Goal: Task Accomplishment & Management: Manage account settings

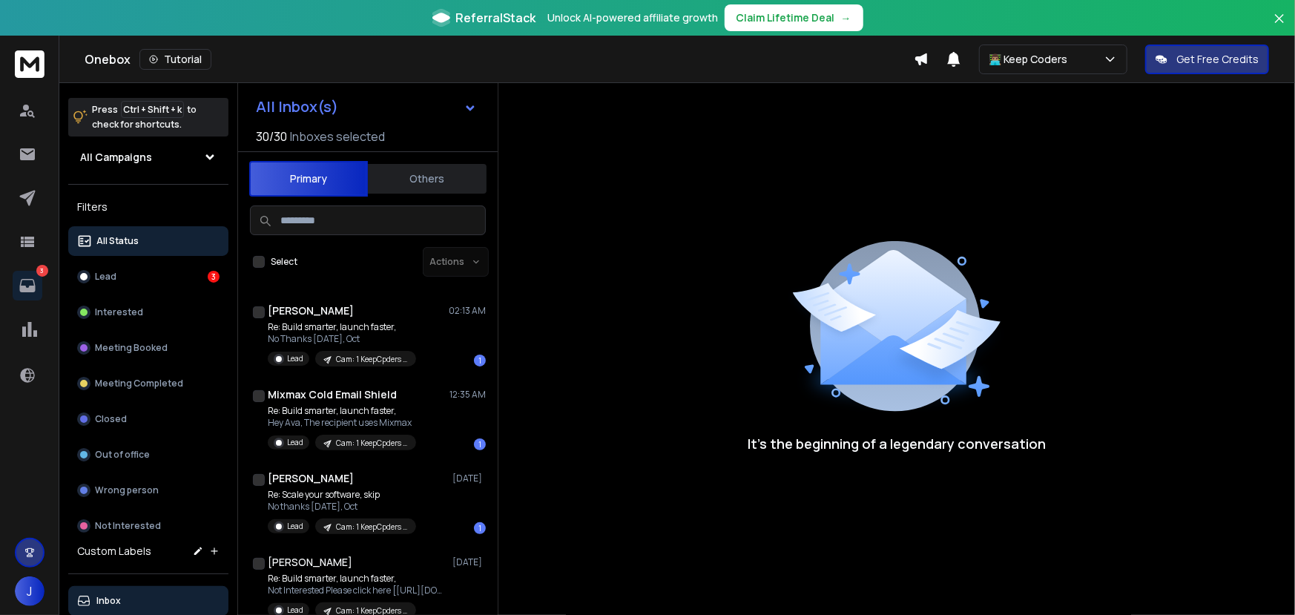
click at [1283, 19] on icon "Close banner" at bounding box center [1278, 18] width 13 height 13
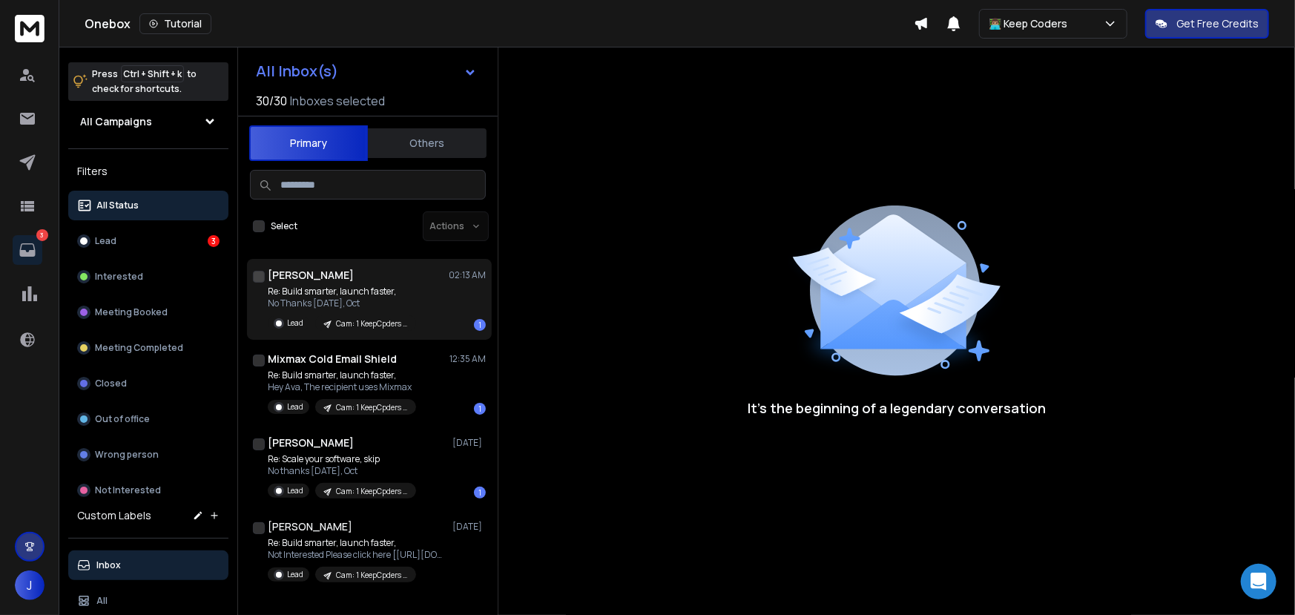
click at [410, 282] on div "[PERSON_NAME] 02:13 AM" at bounding box center [377, 275] width 218 height 15
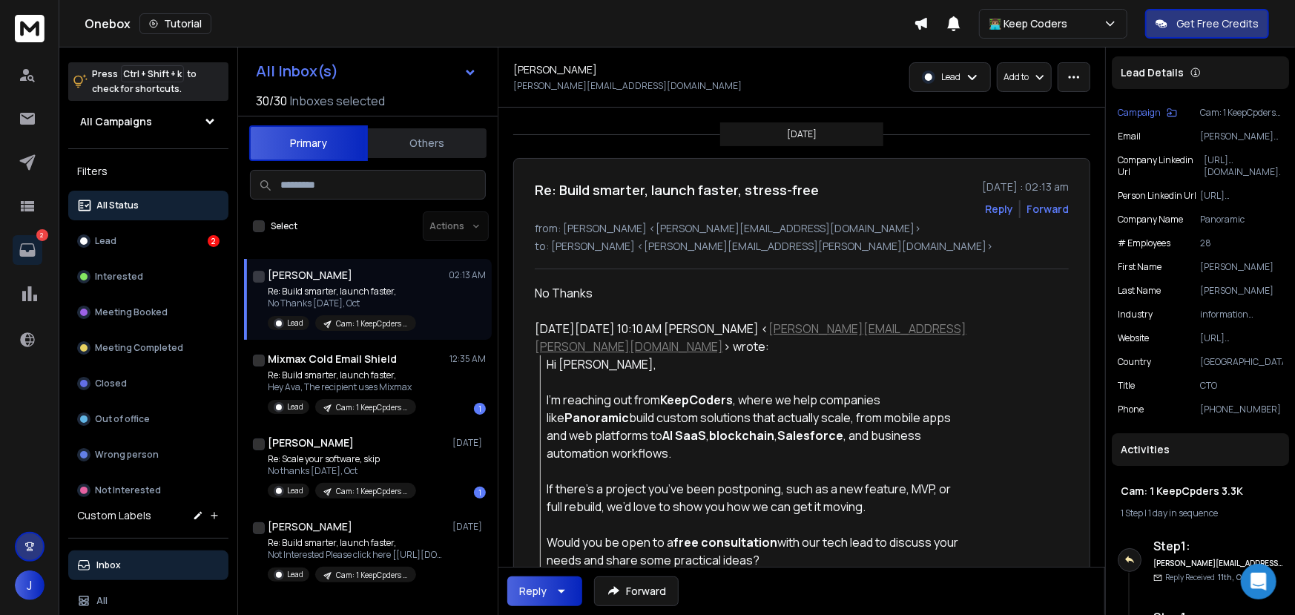
click at [973, 76] on icon at bounding box center [972, 77] width 9 height 5
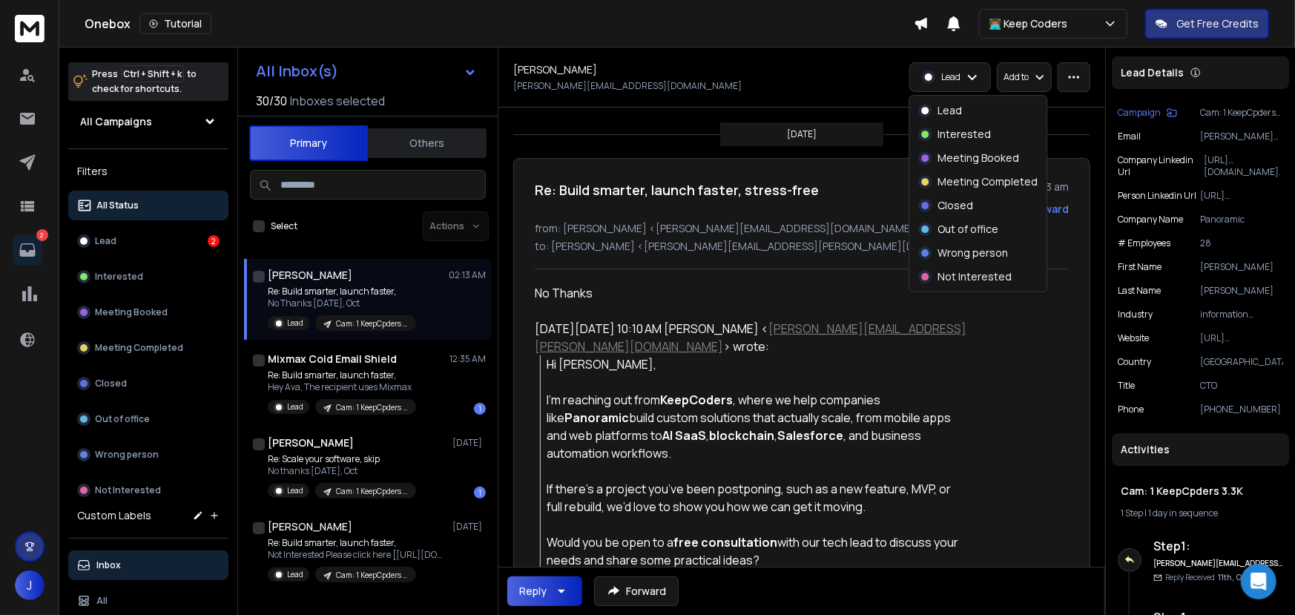
click at [209, 518] on icon at bounding box center [214, 515] width 10 height 10
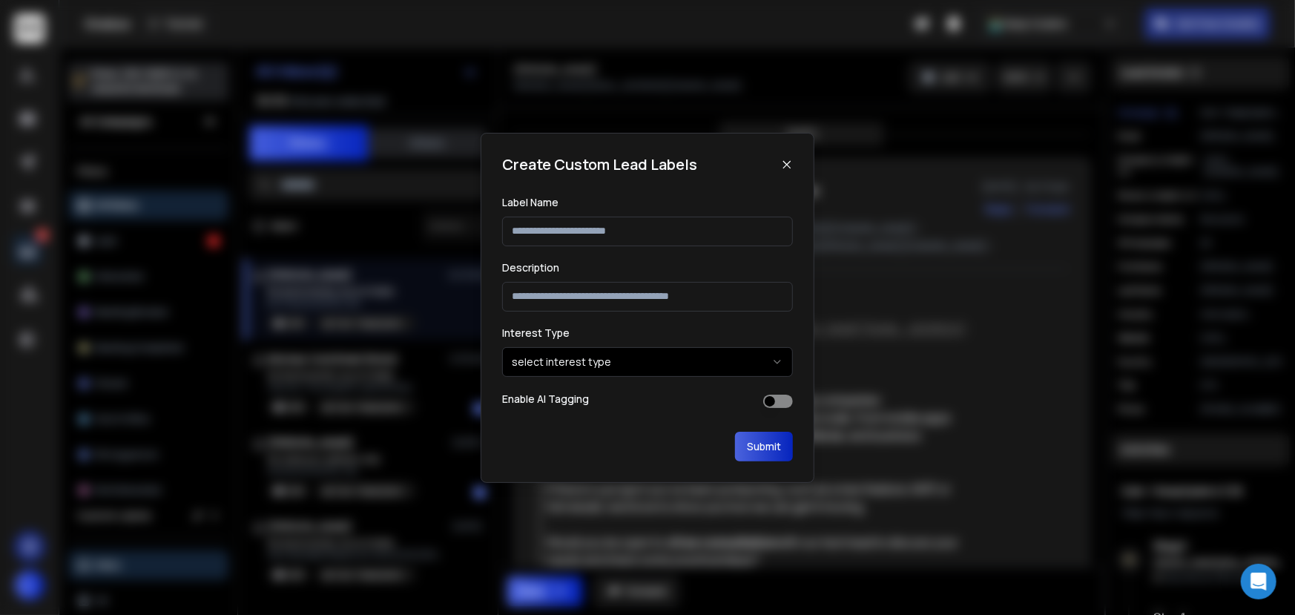
click at [570, 226] on input "Label Name" at bounding box center [647, 231] width 291 height 30
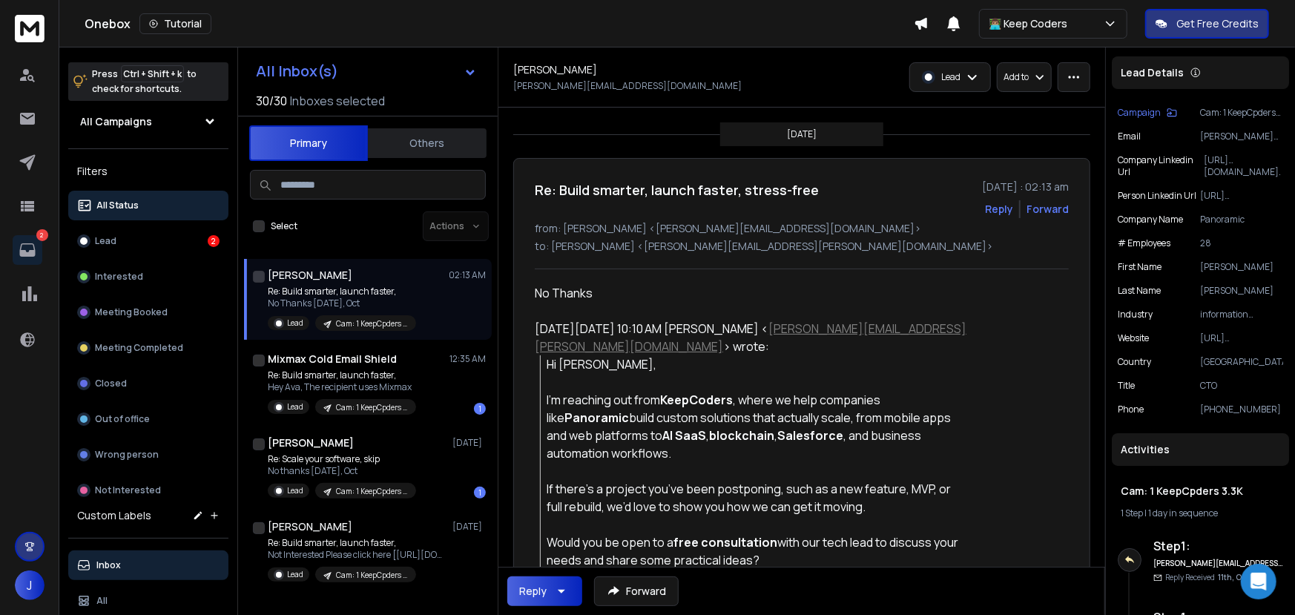
click at [209, 519] on icon at bounding box center [214, 515] width 10 height 10
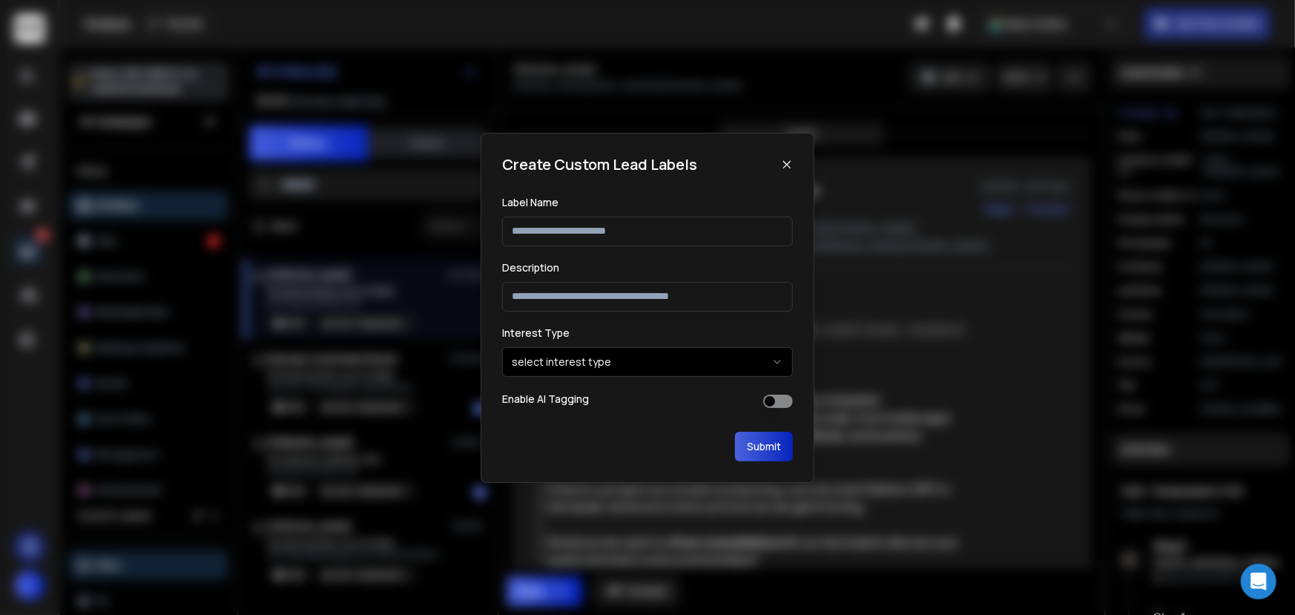
click at [548, 234] on input "Label Name" at bounding box center [647, 231] width 291 height 30
type input "**********"
click at [575, 305] on input "Description" at bounding box center [647, 297] width 291 height 30
type input "**********"
click at [630, 362] on button "select interest type" at bounding box center [647, 362] width 291 height 30
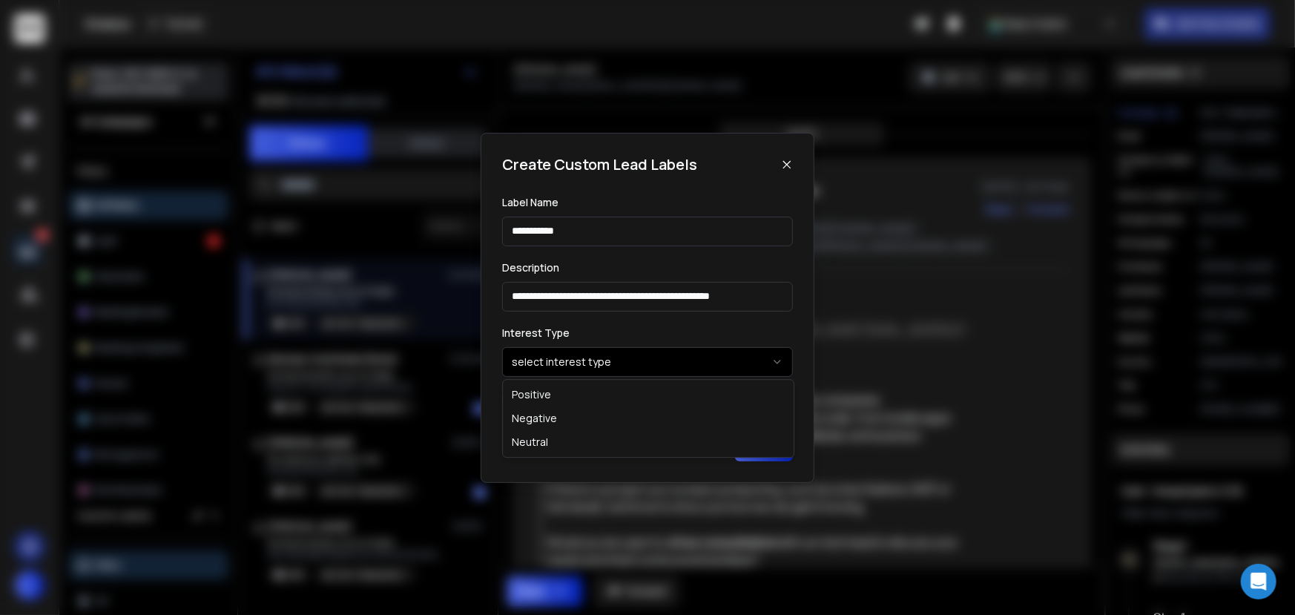
select select "********"
drag, startPoint x: 563, startPoint y: 295, endPoint x: 522, endPoint y: 292, distance: 40.9
click at [522, 292] on input "**********" at bounding box center [647, 297] width 291 height 30
click at [557, 292] on input "**********" at bounding box center [647, 297] width 291 height 30
click at [563, 291] on input "**********" at bounding box center [647, 297] width 291 height 30
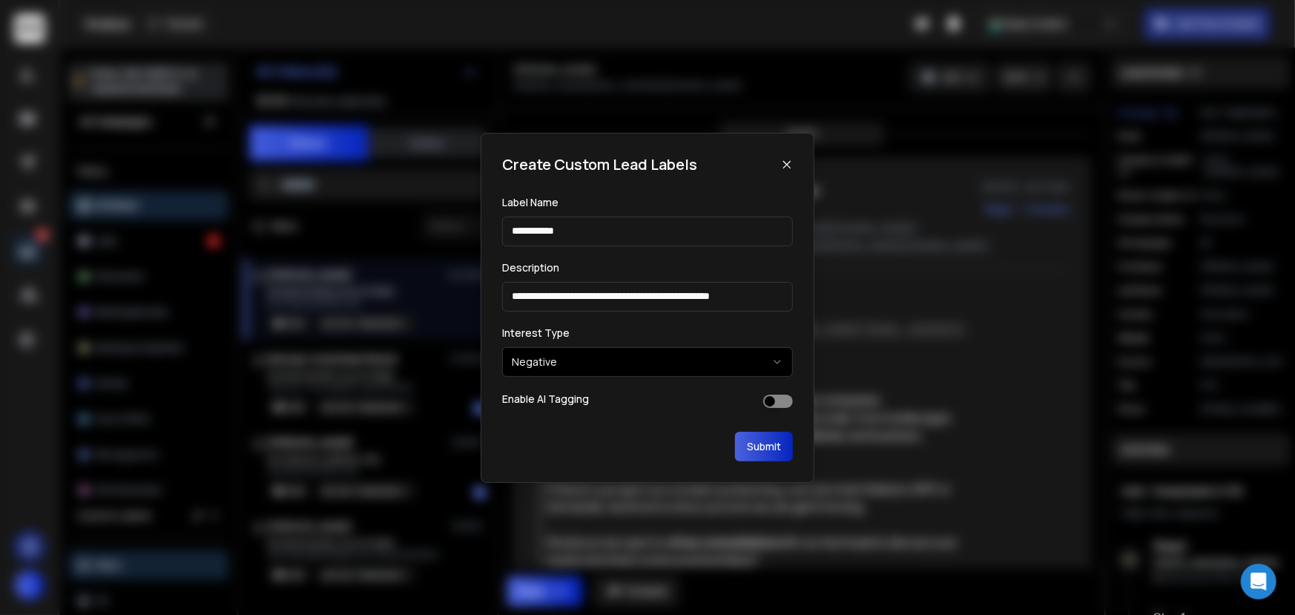
drag, startPoint x: 561, startPoint y: 291, endPoint x: 492, endPoint y: 294, distance: 69.7
click at [505, 294] on input "**********" at bounding box center [647, 297] width 291 height 30
type input "**********"
click at [770, 447] on button "Submit" at bounding box center [764, 447] width 58 height 30
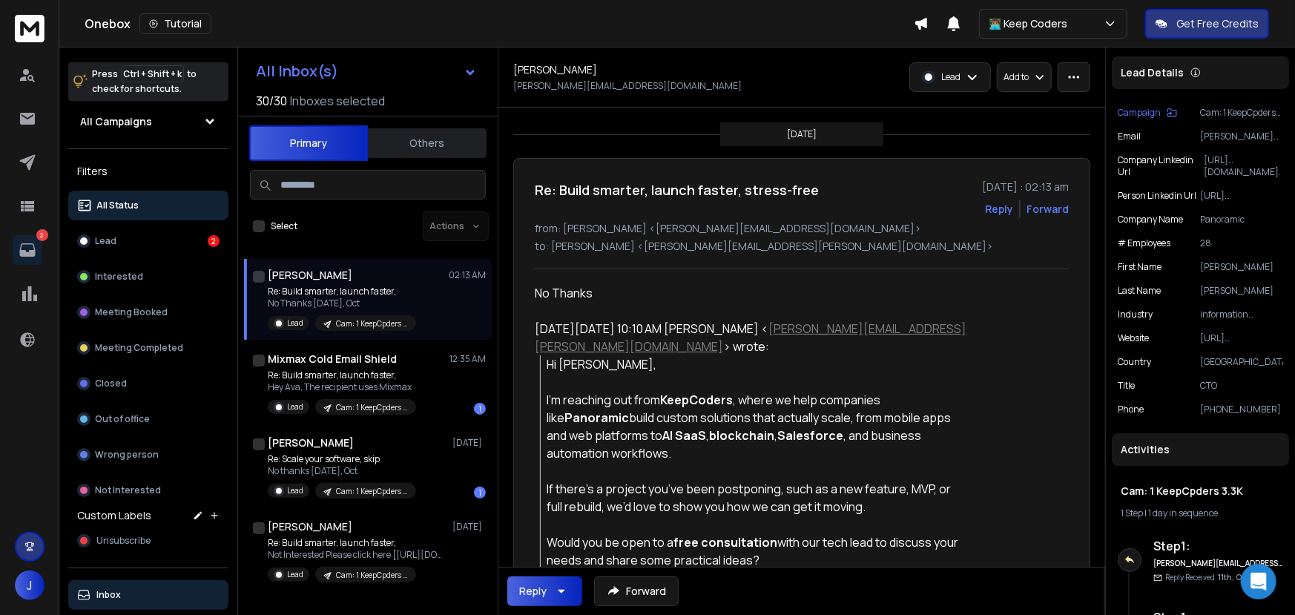
click at [962, 80] on div "Lead" at bounding box center [950, 77] width 80 height 28
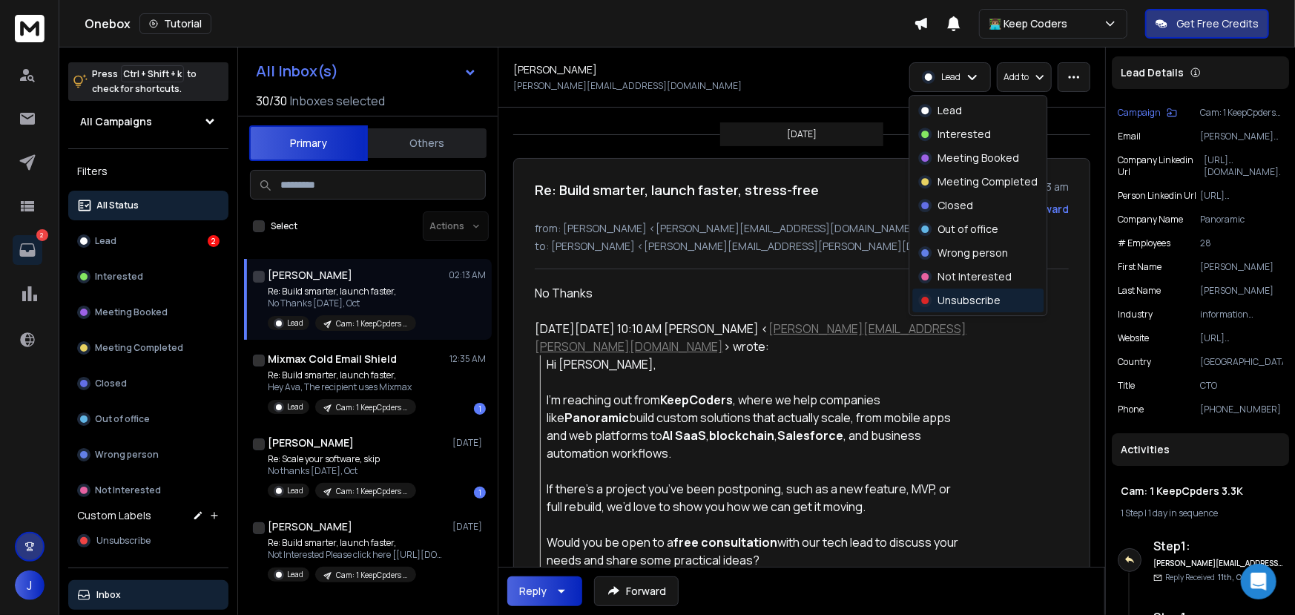
click at [942, 297] on p "Unsubscribe" at bounding box center [968, 300] width 63 height 15
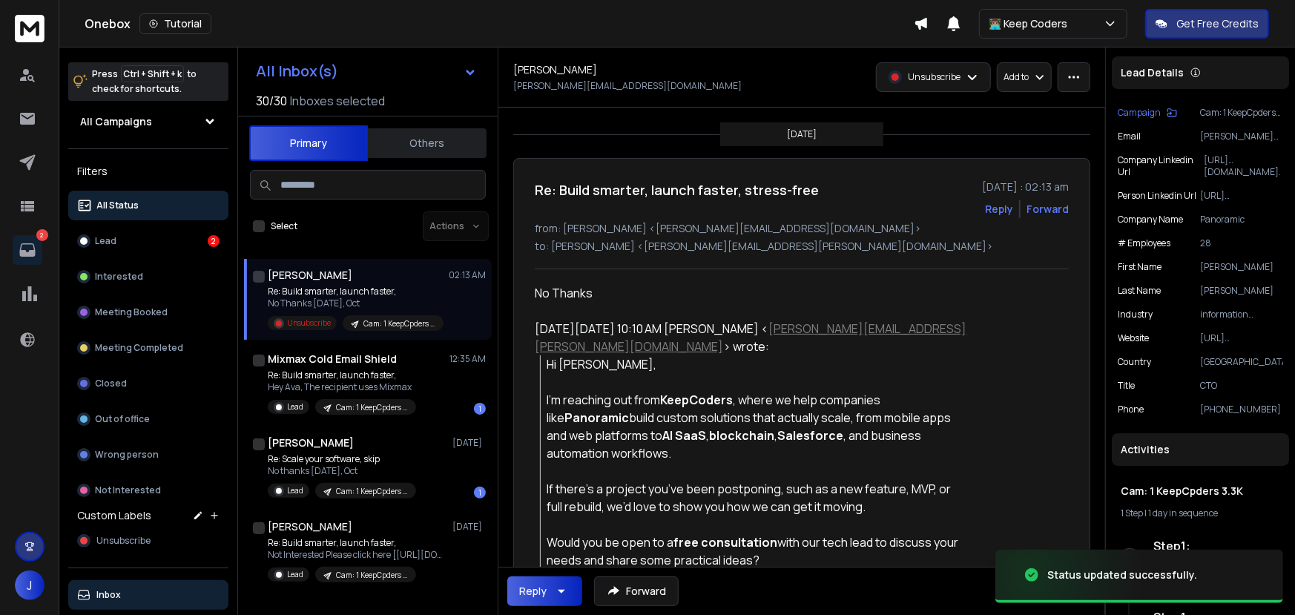
click at [1076, 76] on icon "button" at bounding box center [1073, 76] width 13 height 13
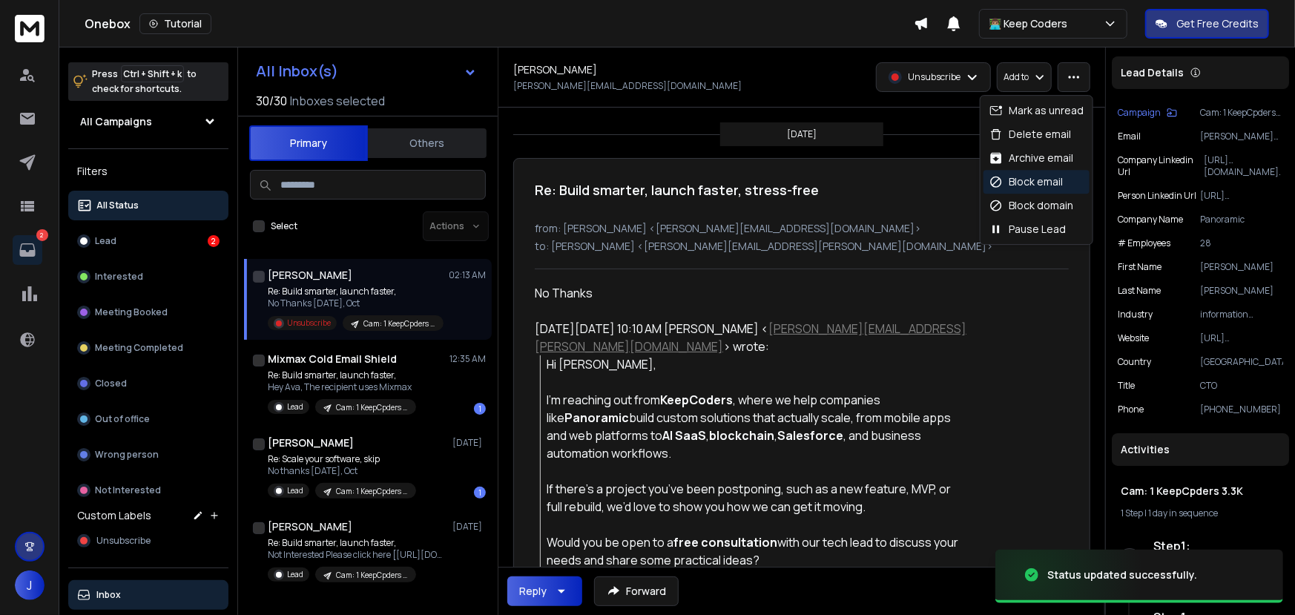
click at [1029, 175] on div "Block email" at bounding box center [1025, 181] width 73 height 15
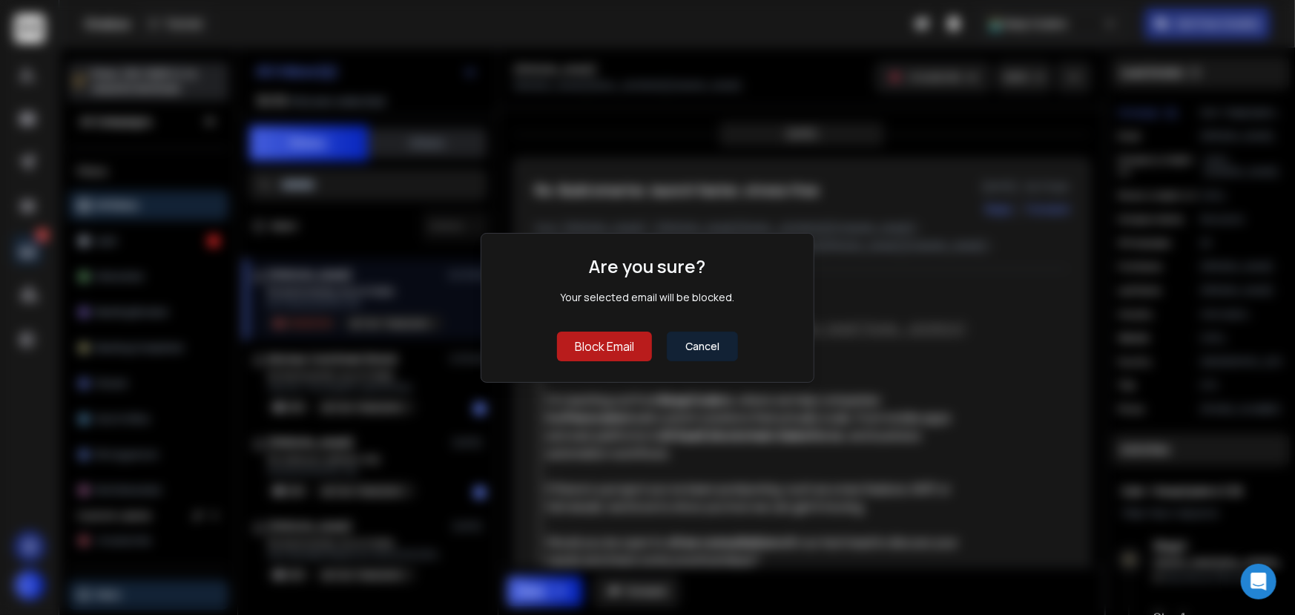
click at [605, 345] on button "Block Email" at bounding box center [604, 346] width 95 height 30
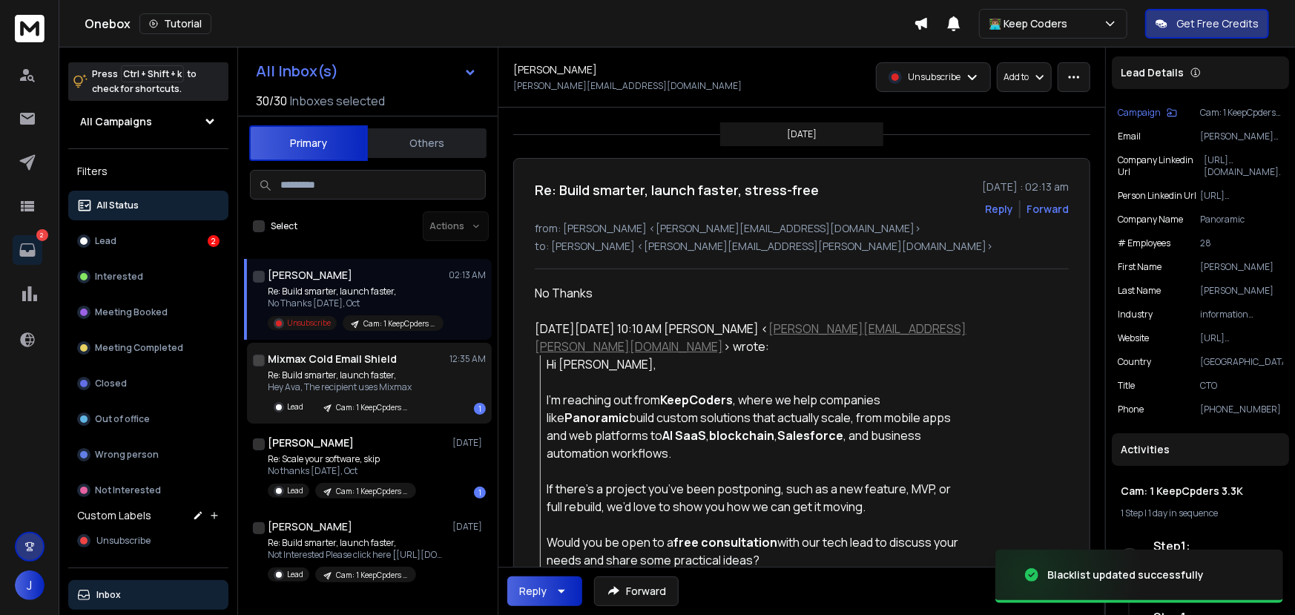
click at [403, 358] on div "Mixmax Cold Email Shield 12:35 AM" at bounding box center [377, 358] width 218 height 15
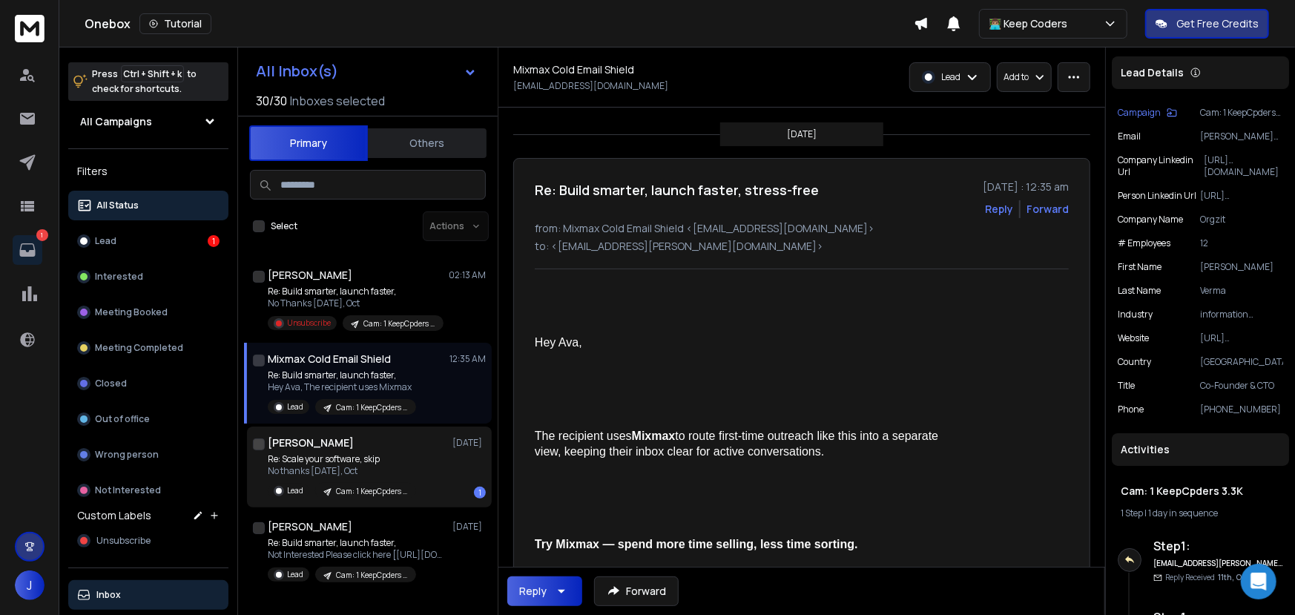
click at [355, 441] on div "[PERSON_NAME] [DATE]" at bounding box center [377, 442] width 218 height 15
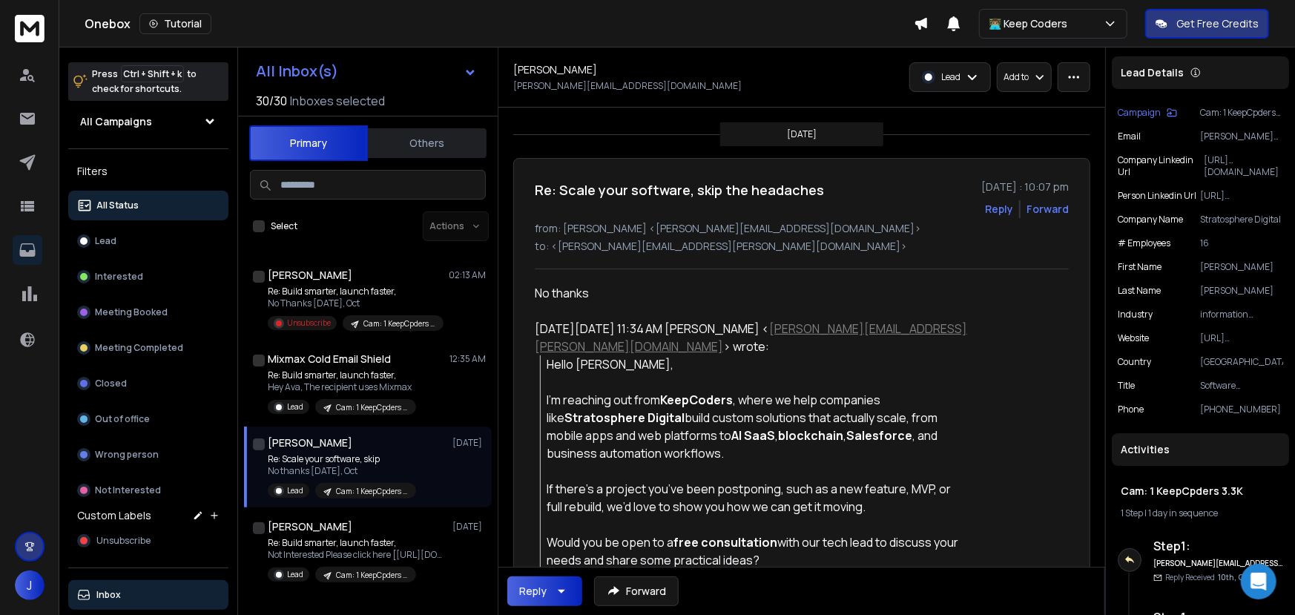
click at [950, 74] on p "Lead" at bounding box center [950, 77] width 19 height 12
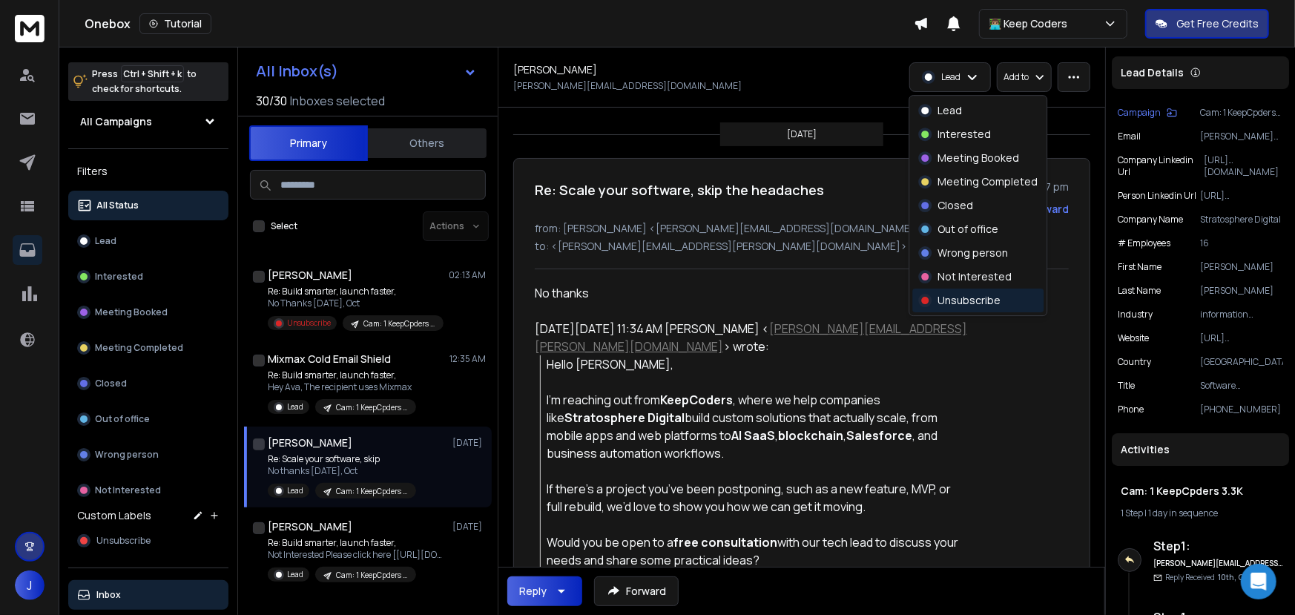
click at [962, 298] on p "Unsubscribe" at bounding box center [968, 300] width 63 height 15
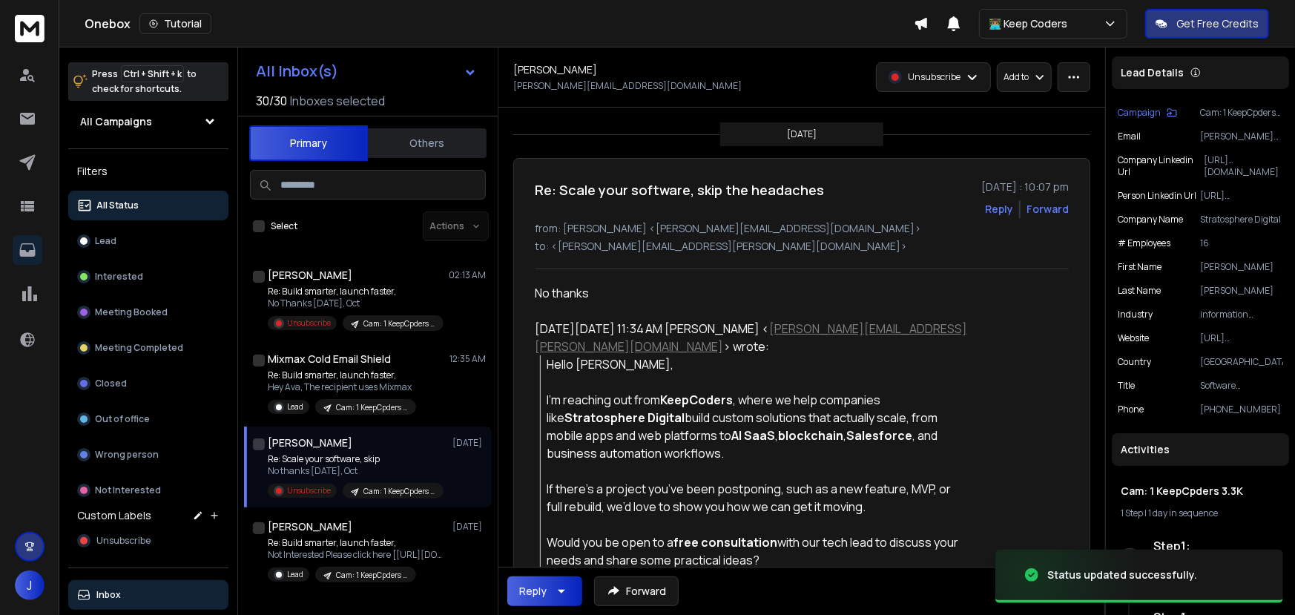
click at [1068, 76] on icon "button" at bounding box center [1073, 76] width 13 height 13
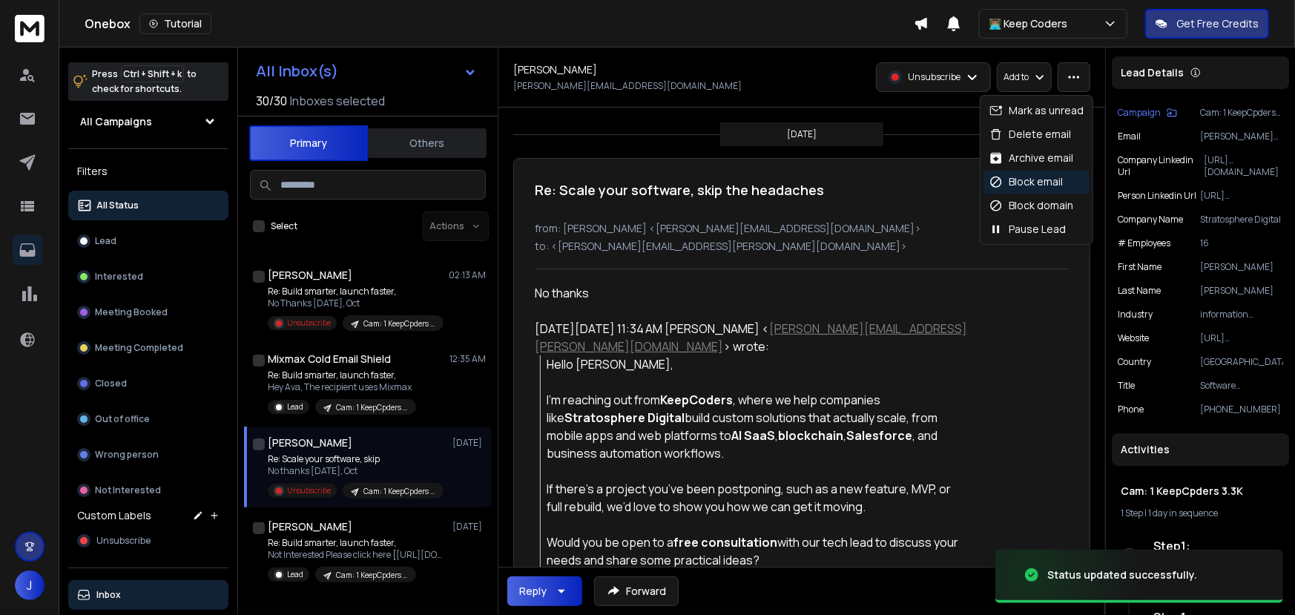
click at [1031, 185] on div "Block email" at bounding box center [1025, 181] width 73 height 15
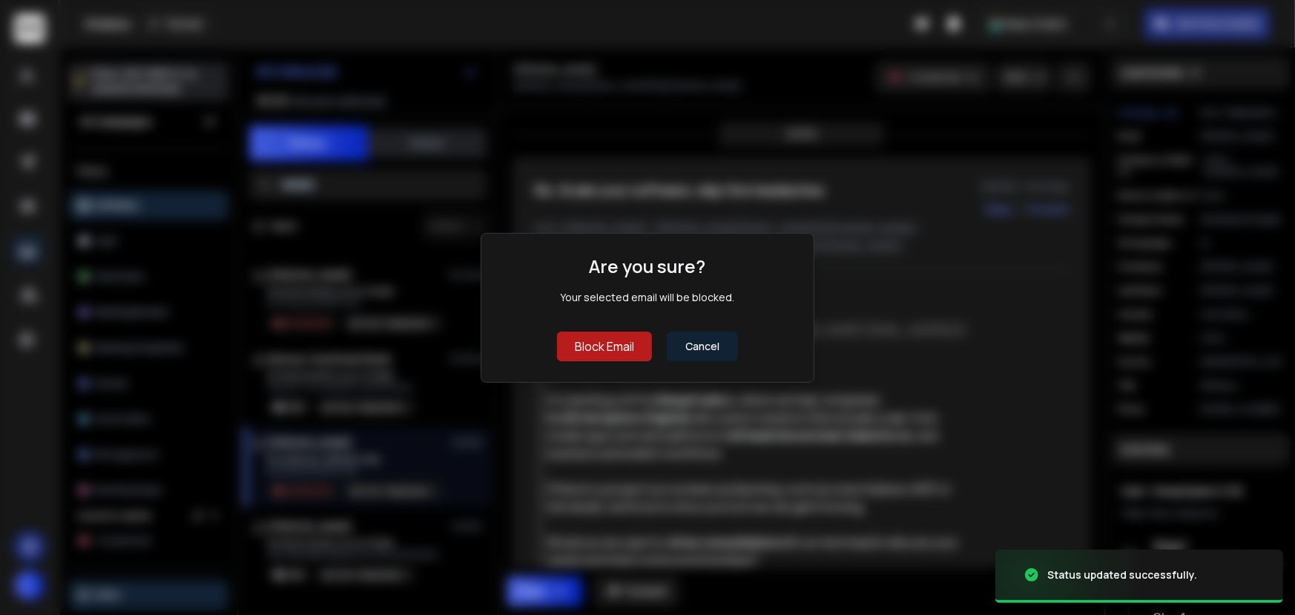
click at [600, 337] on button "Block Email" at bounding box center [604, 346] width 95 height 30
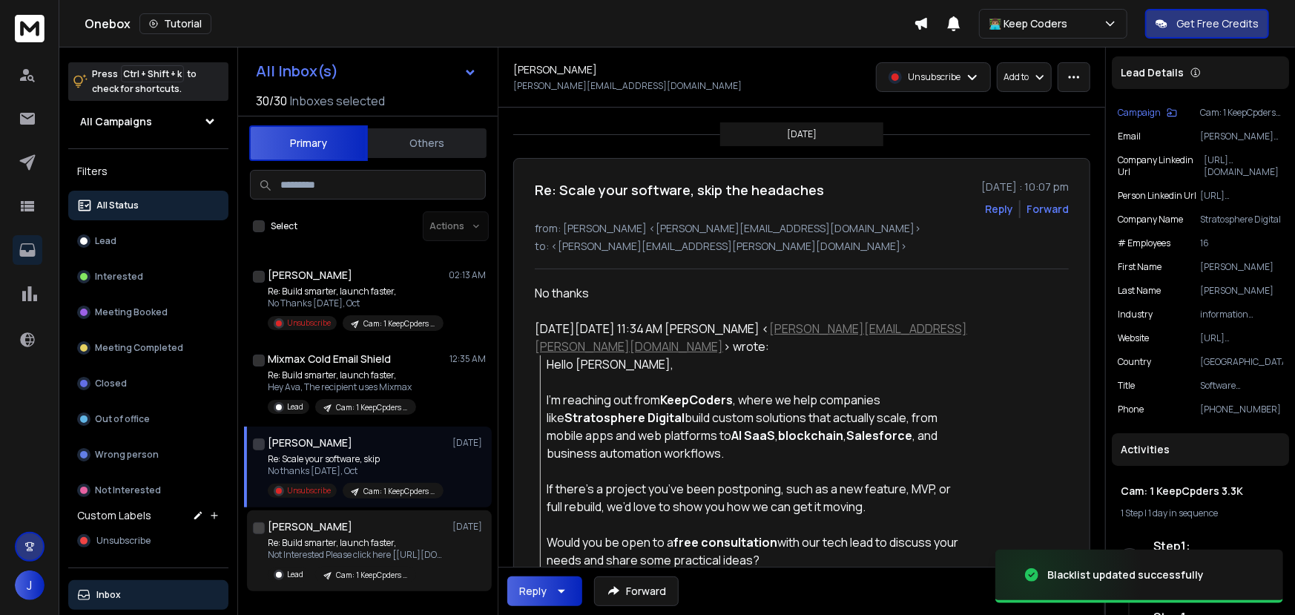
click at [377, 516] on div "[PERSON_NAME] [DATE] Re: Build smarter, launch faster, Not Interested Please cl…" at bounding box center [369, 550] width 245 height 81
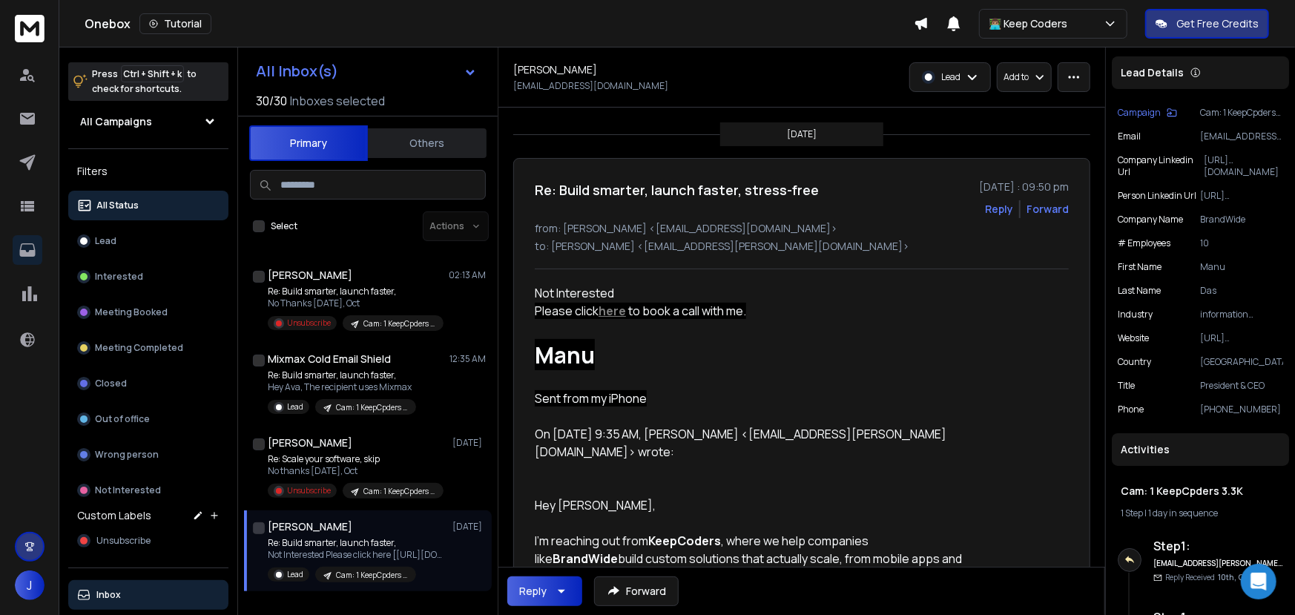
click at [971, 79] on icon at bounding box center [972, 77] width 12 height 12
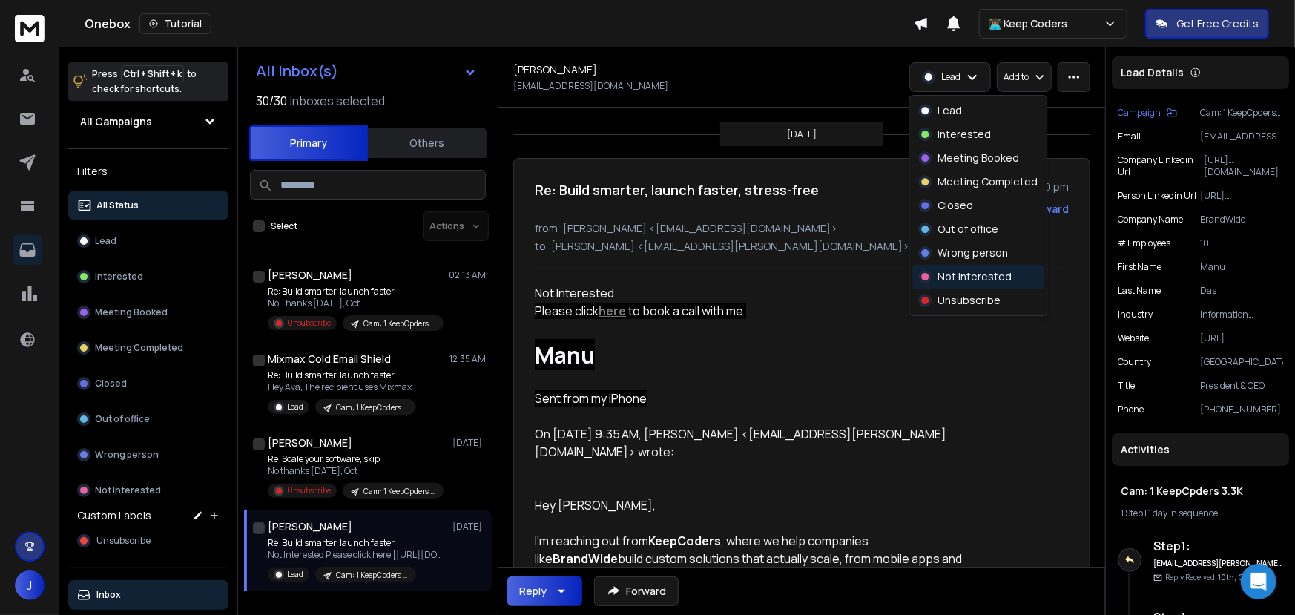
click at [962, 280] on p "Not Interested" at bounding box center [974, 276] width 74 height 15
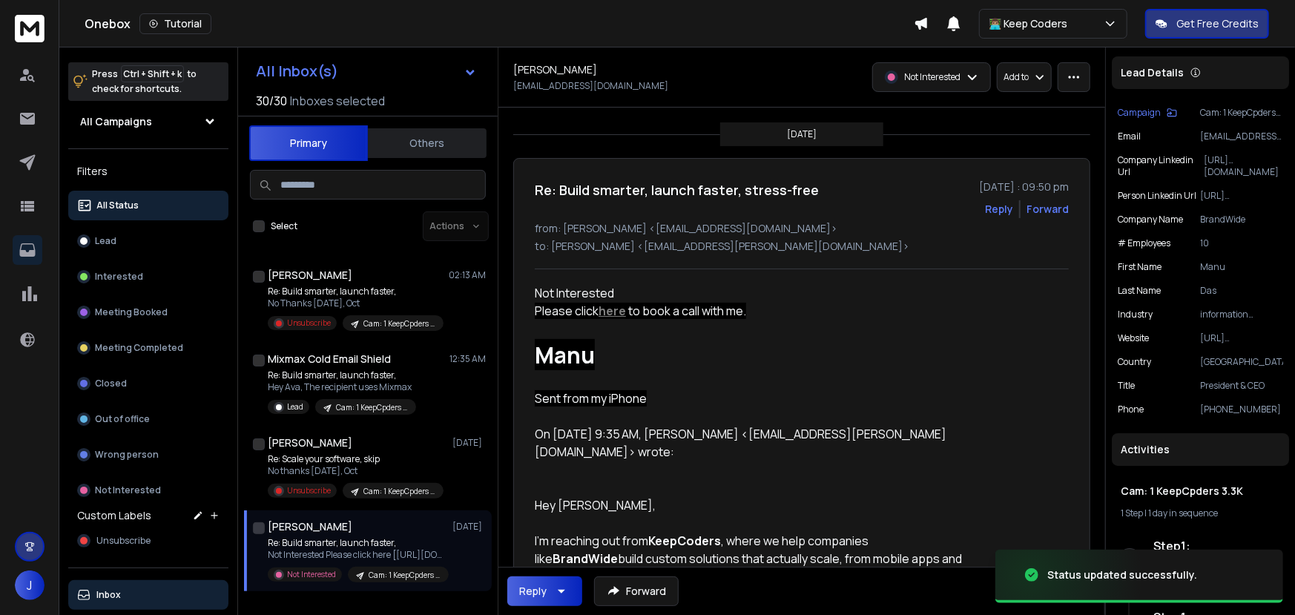
click at [1074, 82] on icon "button" at bounding box center [1073, 76] width 13 height 13
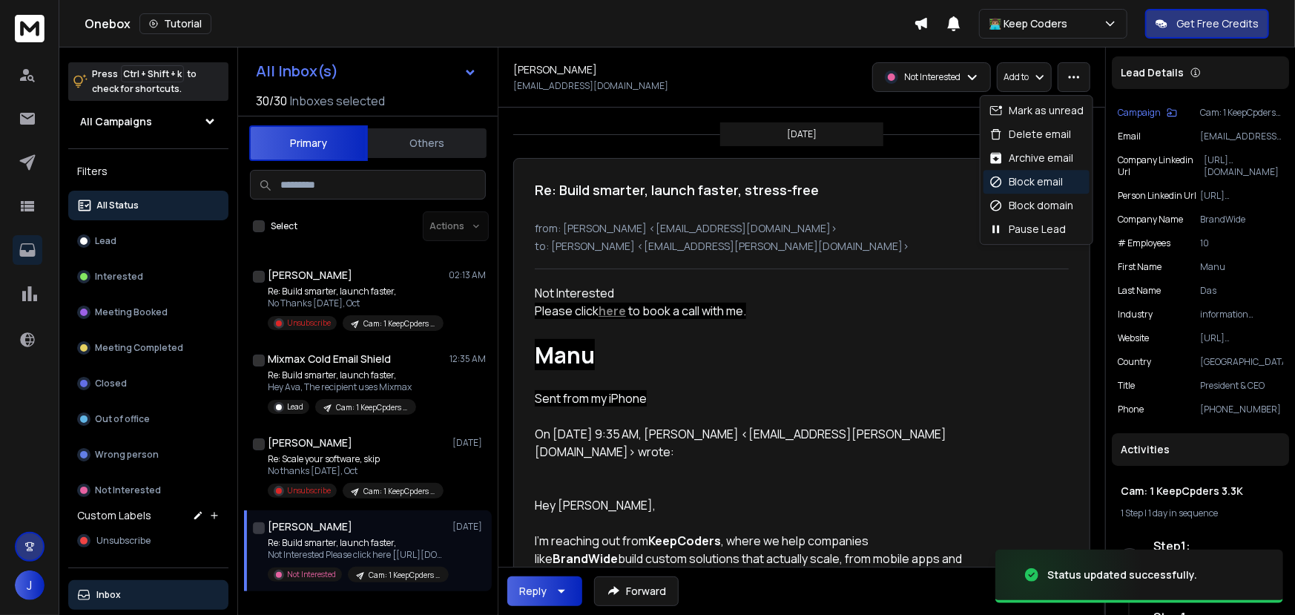
click at [1042, 177] on div "Block email" at bounding box center [1025, 181] width 73 height 15
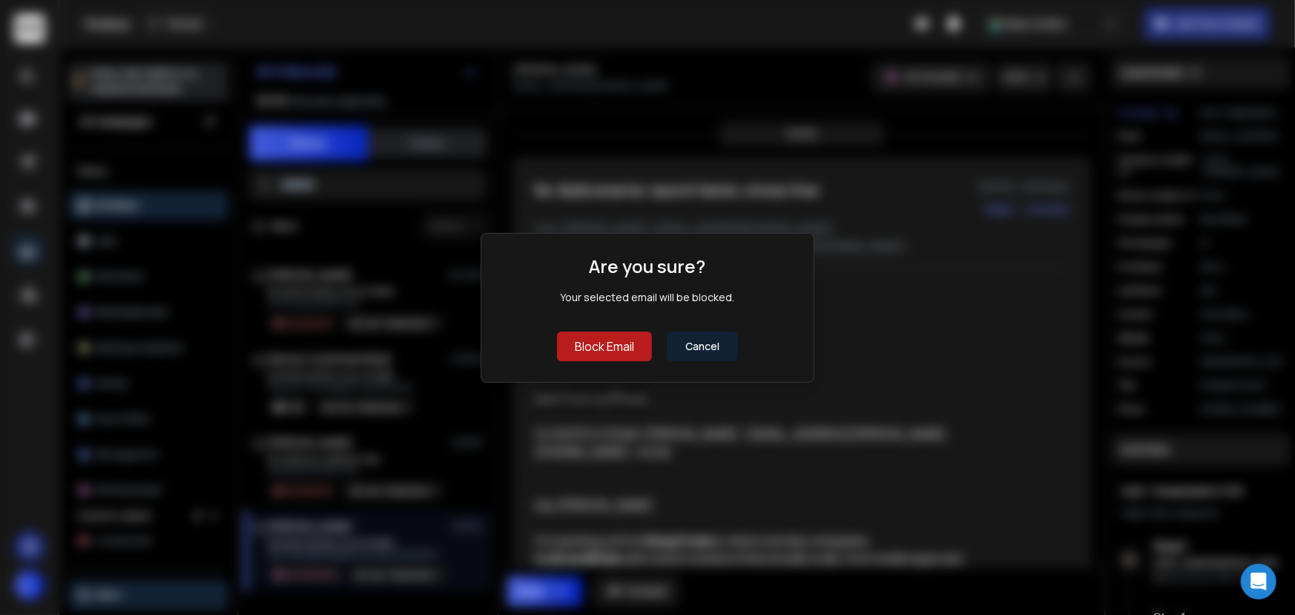
click at [595, 343] on button "Block Email" at bounding box center [604, 346] width 95 height 30
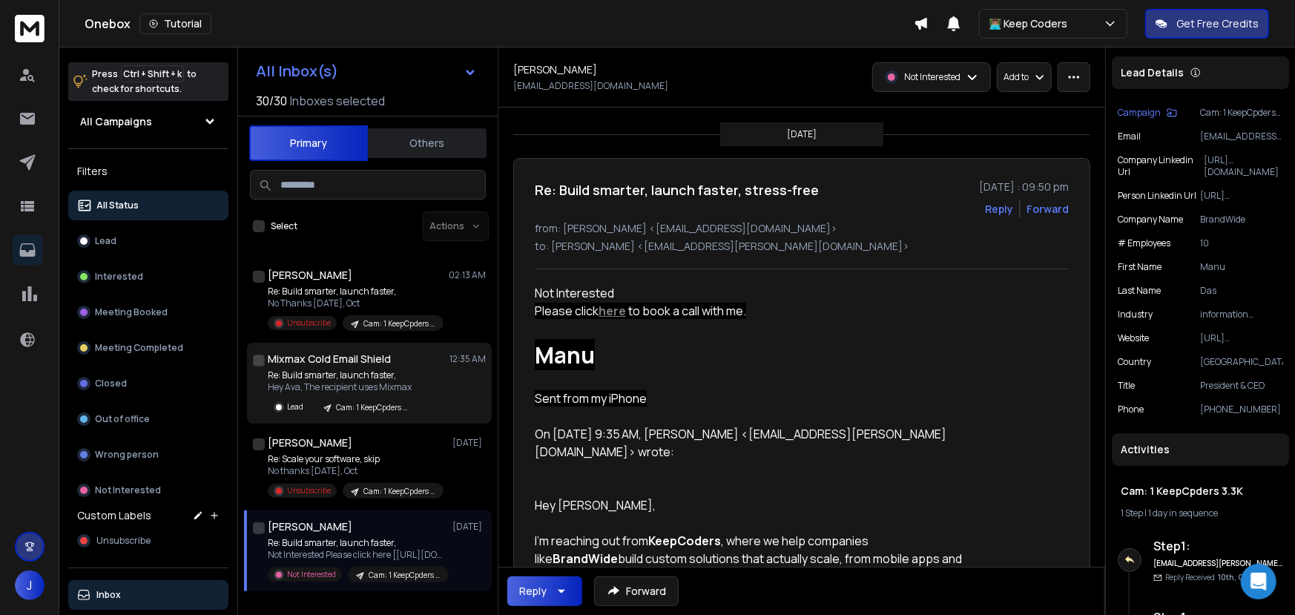
click at [437, 384] on div "Re: Build smarter, launch faster, Hey Ava, The recipient uses Mixmax Lead Cam: …" at bounding box center [377, 391] width 218 height 45
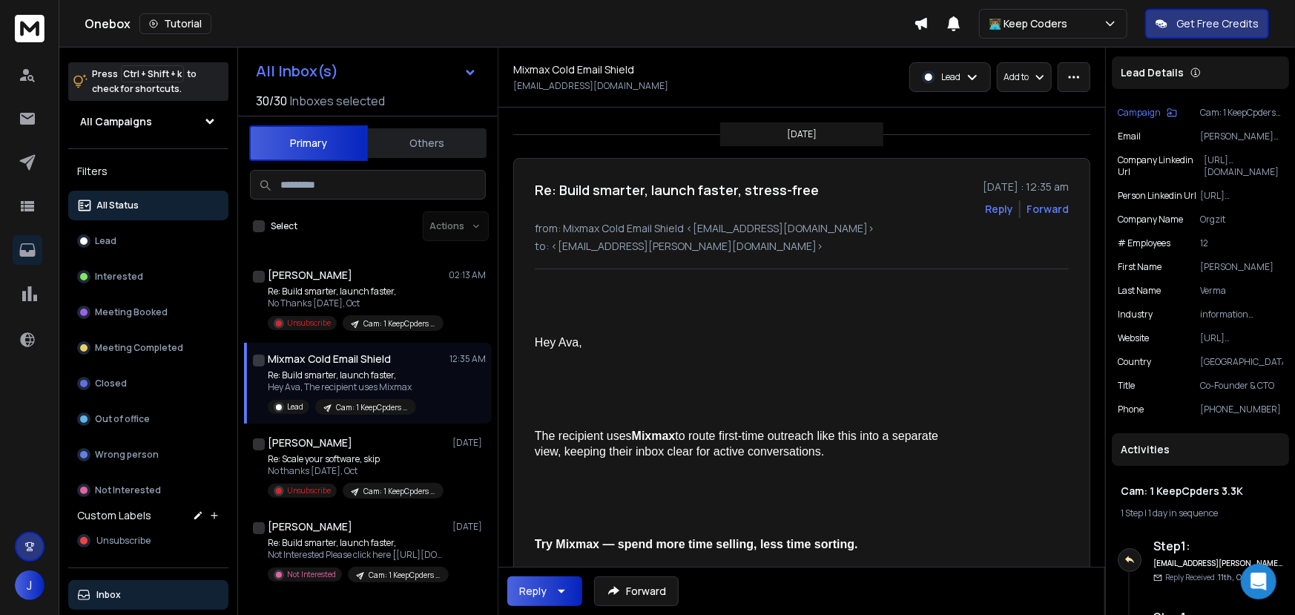
click at [954, 72] on p "Lead" at bounding box center [950, 77] width 19 height 12
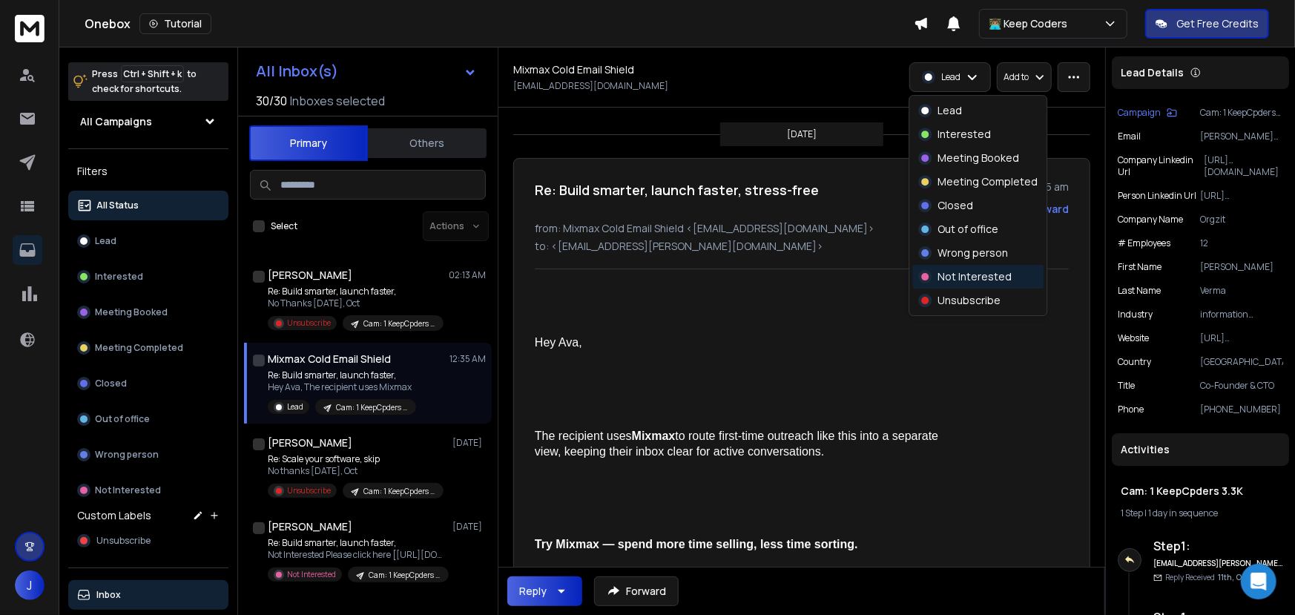
click at [963, 277] on p "Not Interested" at bounding box center [974, 276] width 74 height 15
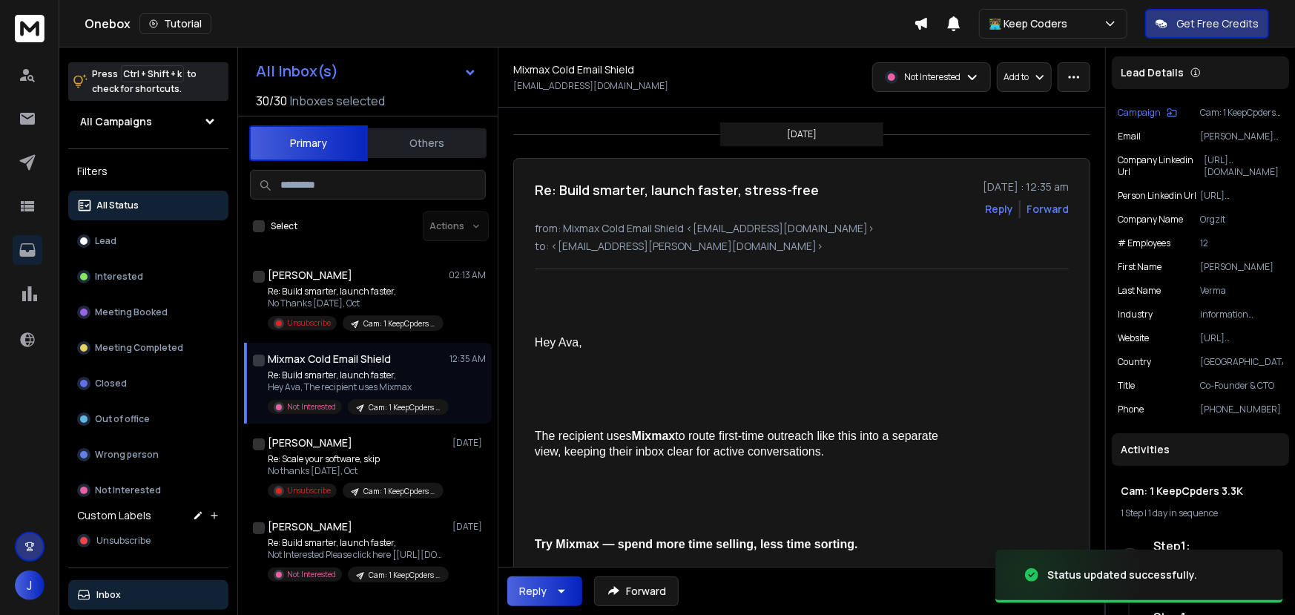
click at [924, 81] on p "Not Interested" at bounding box center [932, 77] width 56 height 12
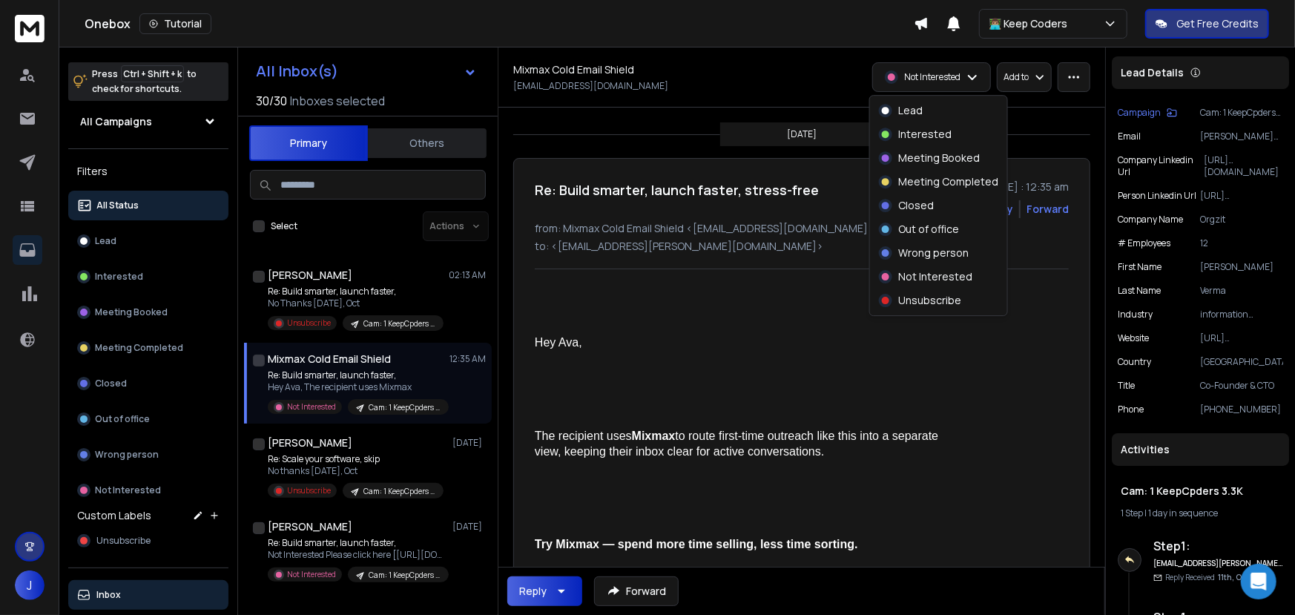
click at [715, 361] on td "Hey Ava, The recipient uses Mixmax to route first-time outreach like this into …" at bounding box center [751, 610] width 433 height 645
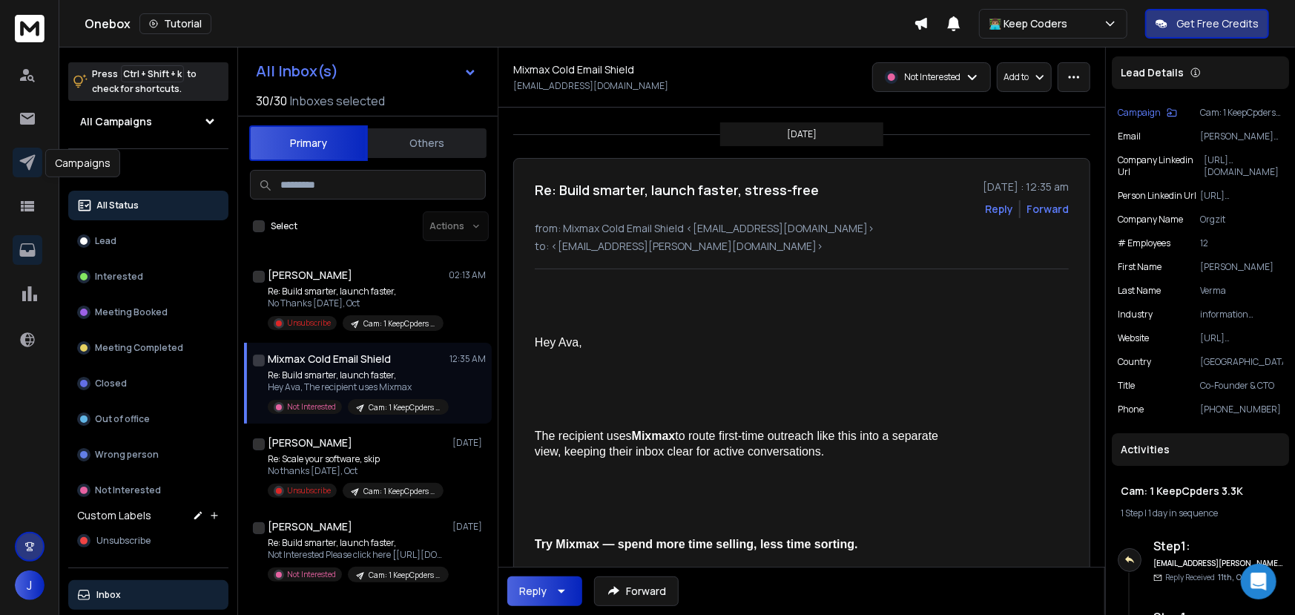
click at [19, 159] on icon at bounding box center [28, 162] width 18 height 18
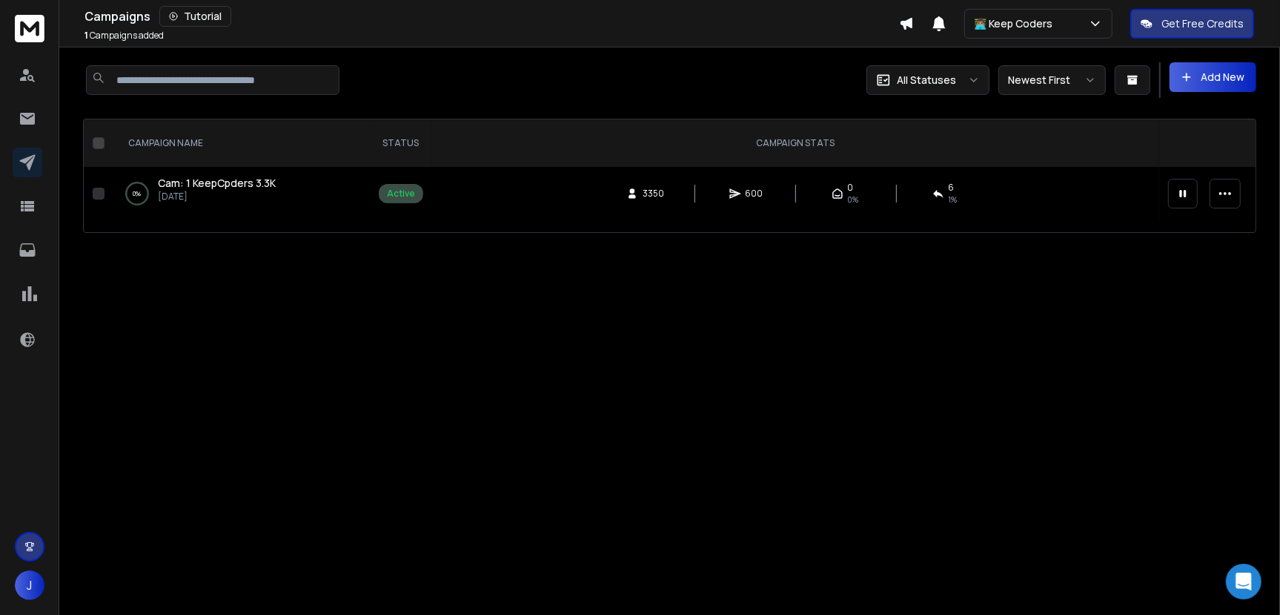
click at [268, 195] on p "[DATE]" at bounding box center [217, 197] width 118 height 12
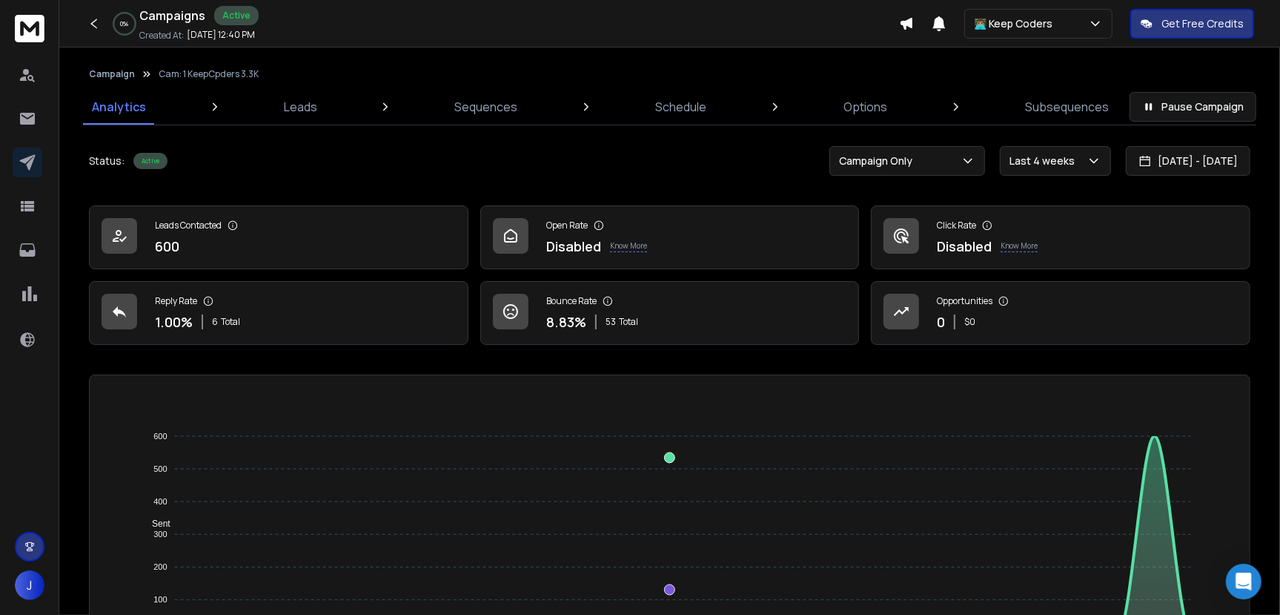
click at [671, 308] on link "Bounce Rate 8.83 % 53 Total" at bounding box center [670, 313] width 380 height 64
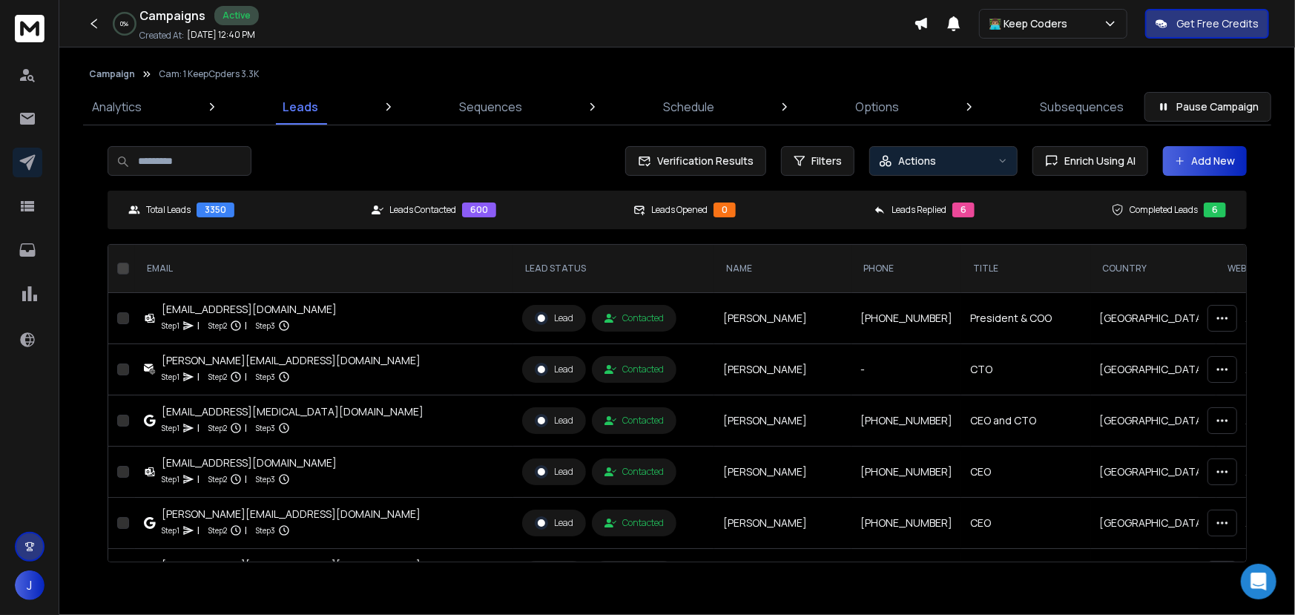
click at [899, 165] on p "Actions" at bounding box center [917, 160] width 38 height 15
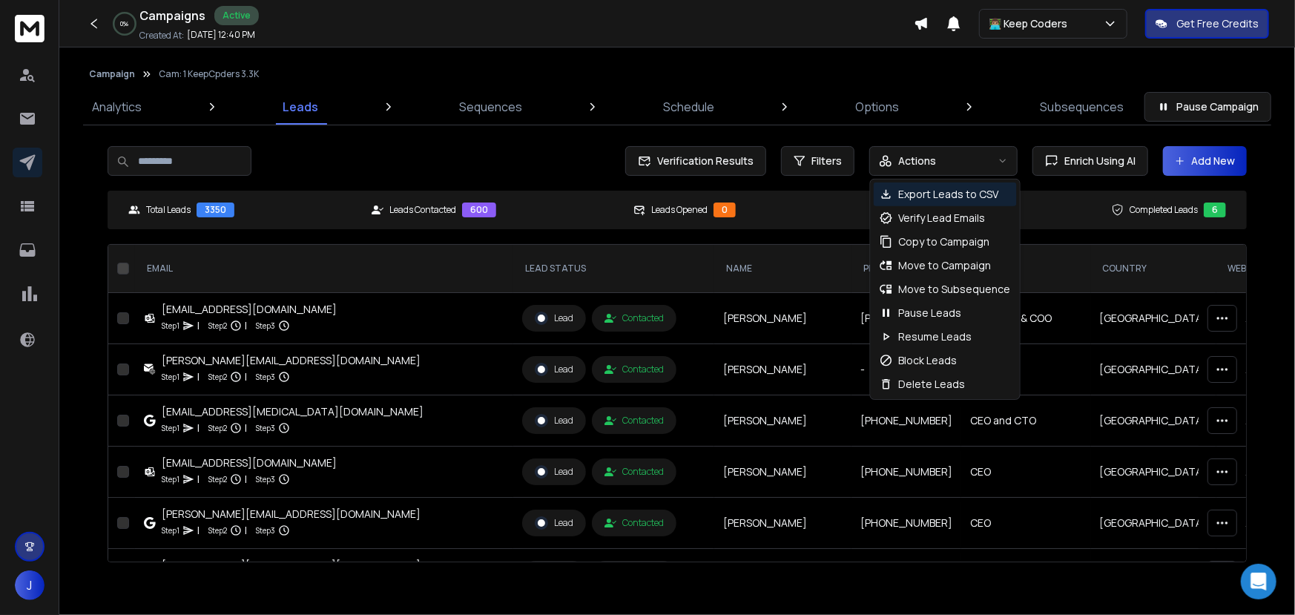
click at [586, 160] on div "Verification Results Filters Actions Enrich Using AI Add New" at bounding box center [677, 161] width 1139 height 30
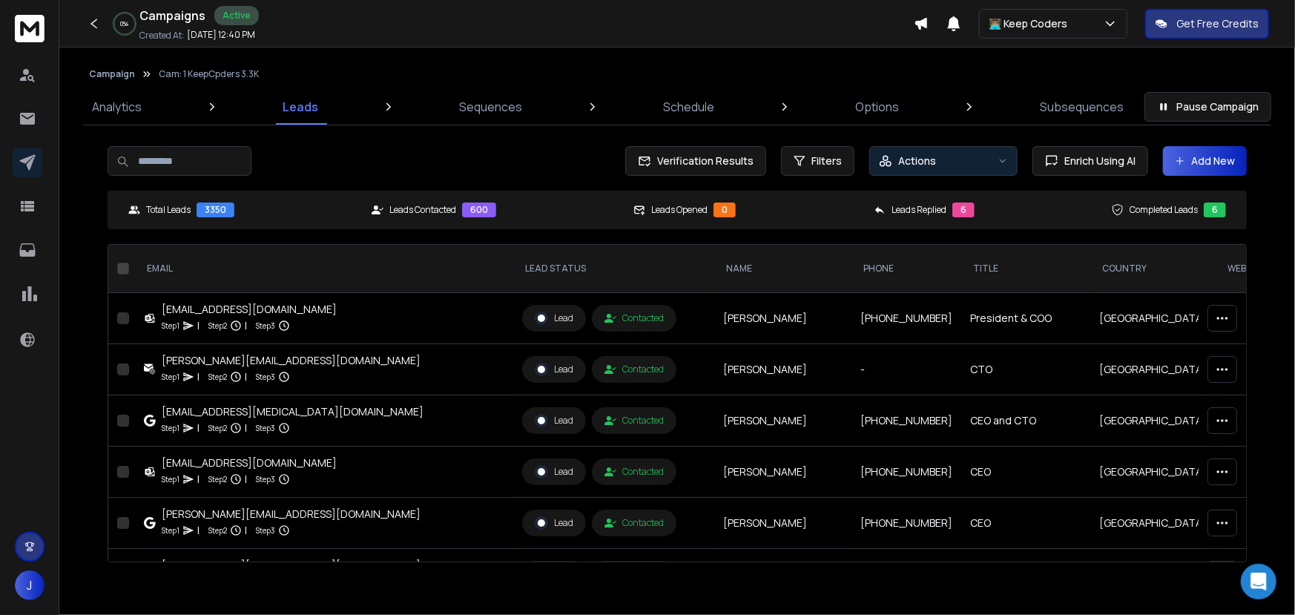
click at [913, 159] on p "Actions" at bounding box center [917, 160] width 38 height 15
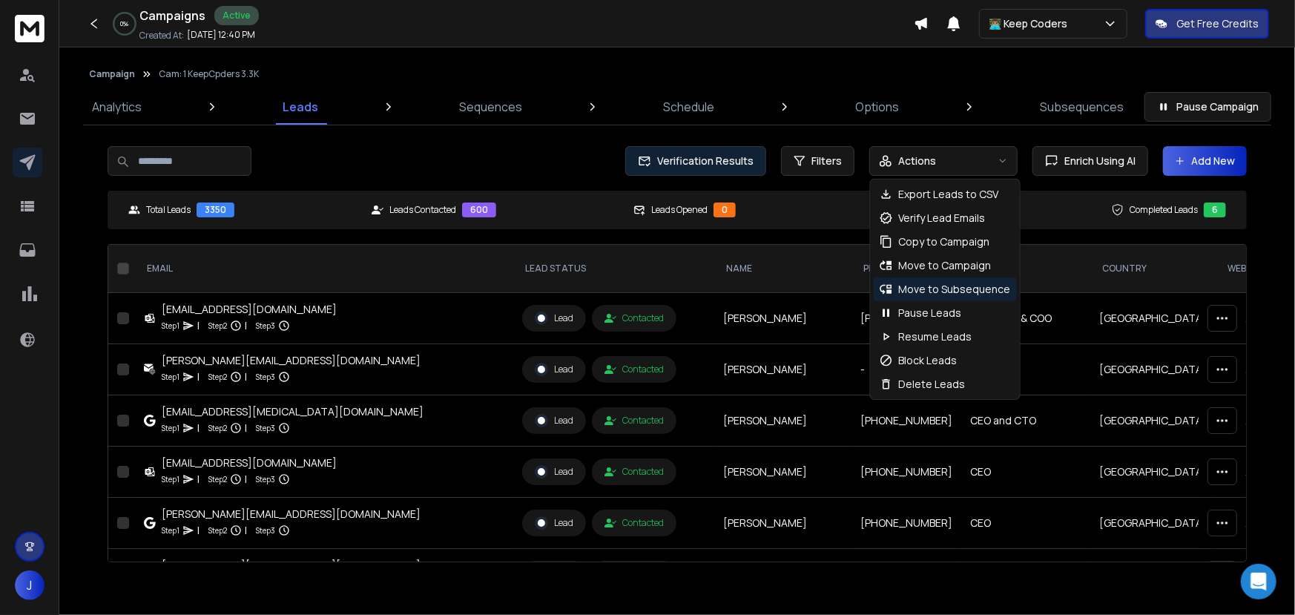
click at [555, 161] on div "Verification Results Filters Actions Enrich Using AI Add New" at bounding box center [677, 161] width 1139 height 30
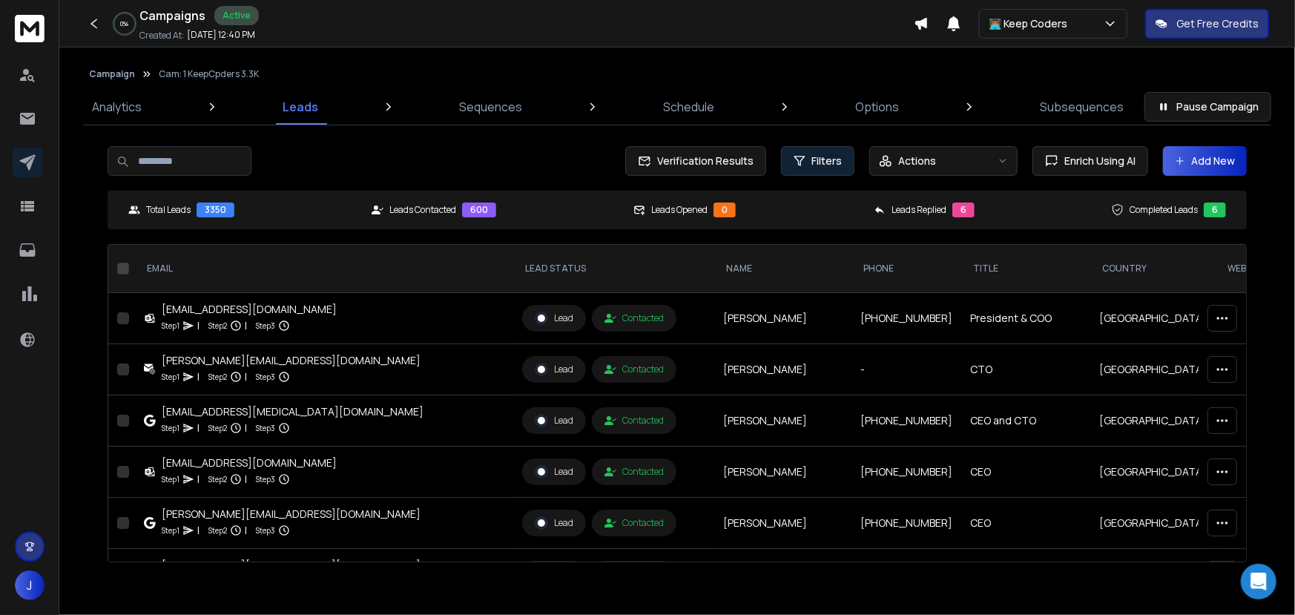
click at [827, 157] on span "Filters" at bounding box center [826, 160] width 30 height 15
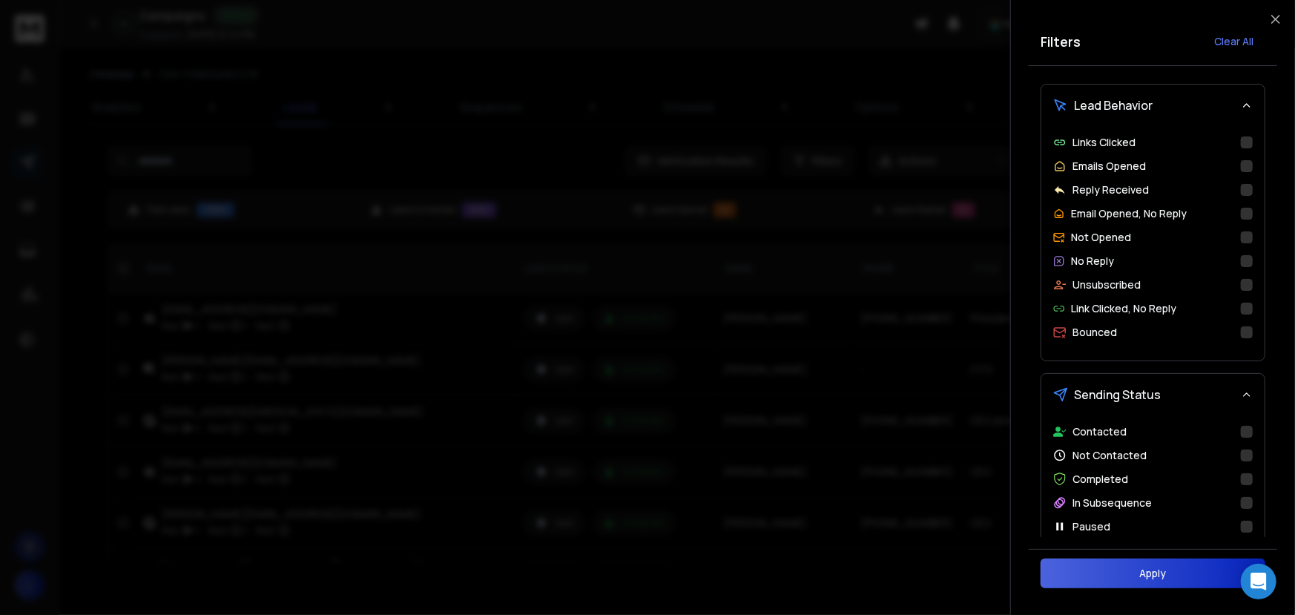
click at [515, 123] on div at bounding box center [647, 307] width 1295 height 615
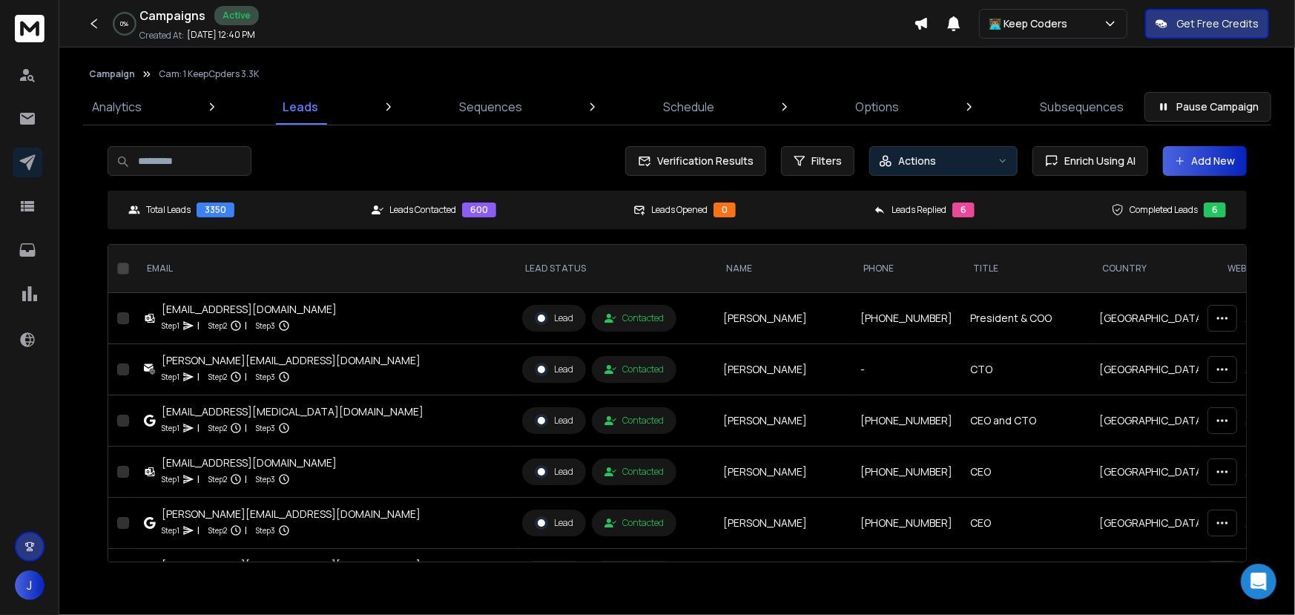
click at [916, 169] on button "Actions" at bounding box center [943, 161] width 148 height 30
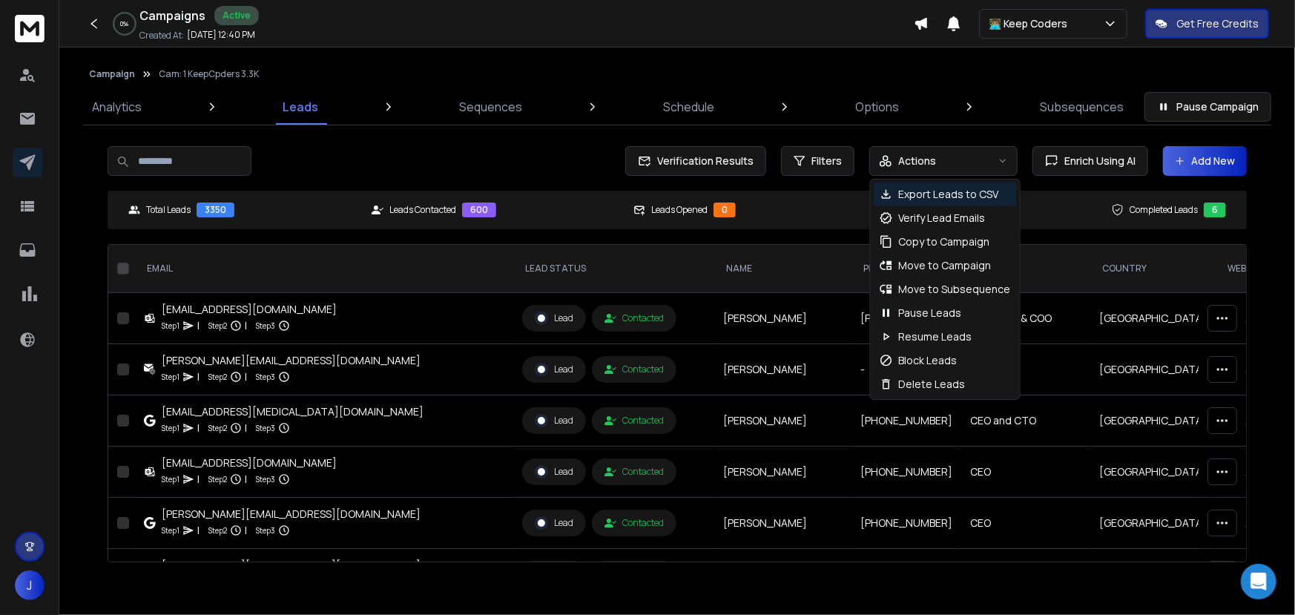
click at [578, 171] on div "Verification Results Filters Actions Enrich Using AI Add New" at bounding box center [677, 161] width 1139 height 30
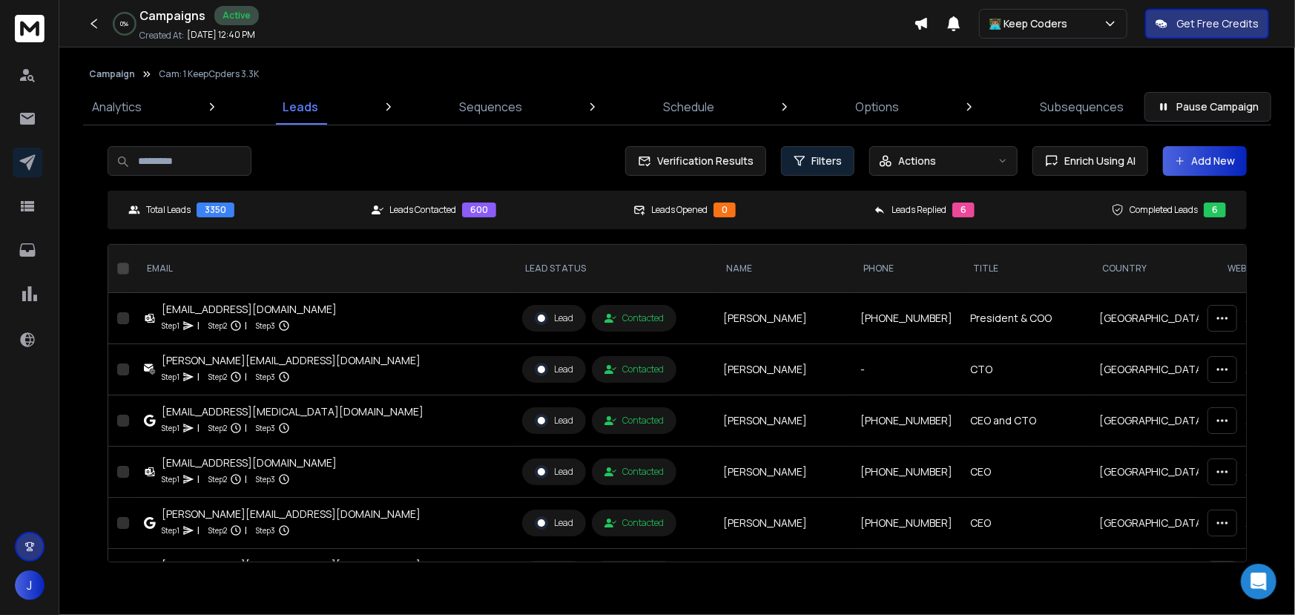
click at [825, 166] on span "Filters" at bounding box center [826, 160] width 30 height 15
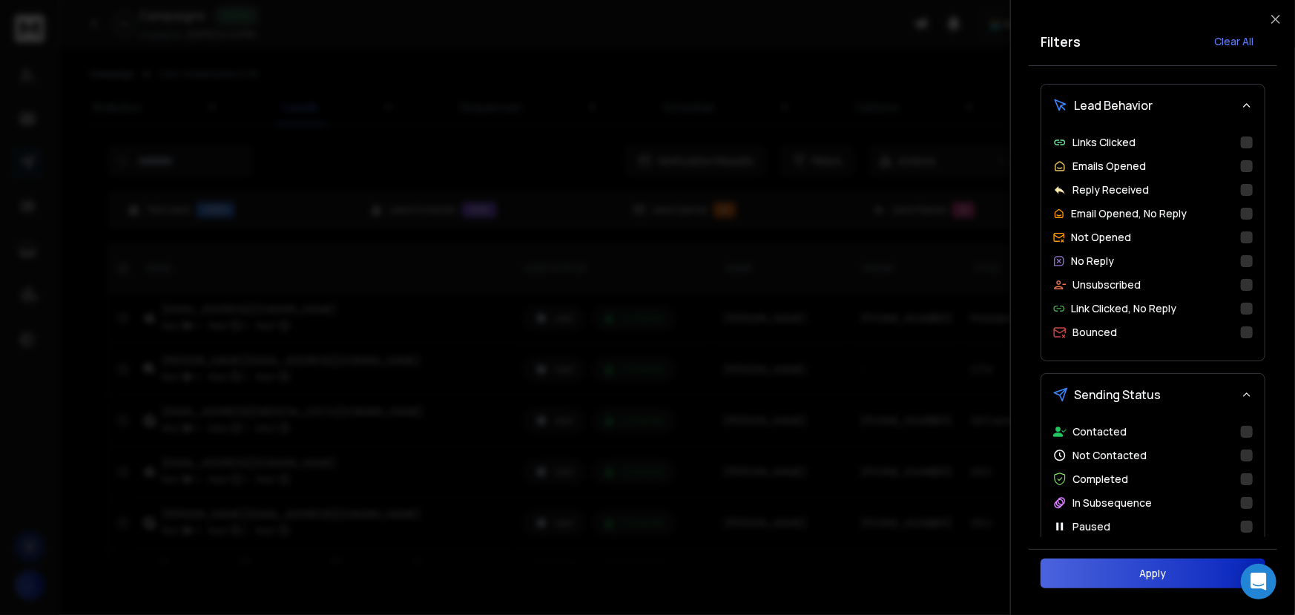
click at [1240, 334] on button "Bounced" at bounding box center [1246, 332] width 12 height 12
click at [1134, 575] on button "Apply" at bounding box center [1152, 573] width 225 height 30
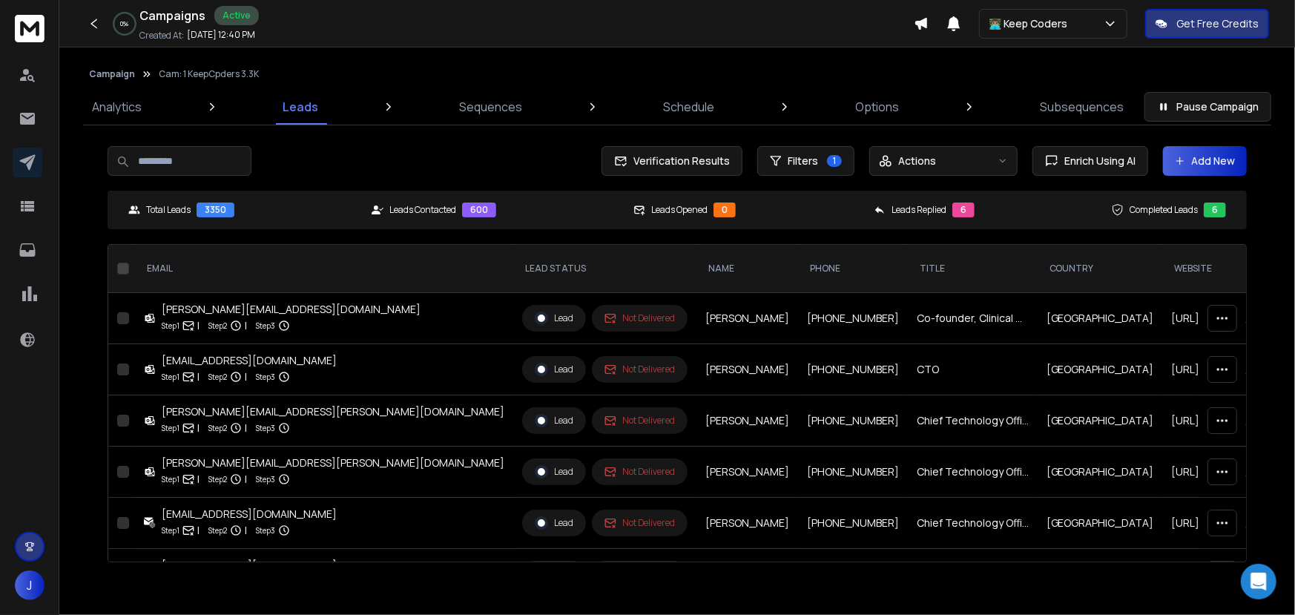
scroll to position [927, 0]
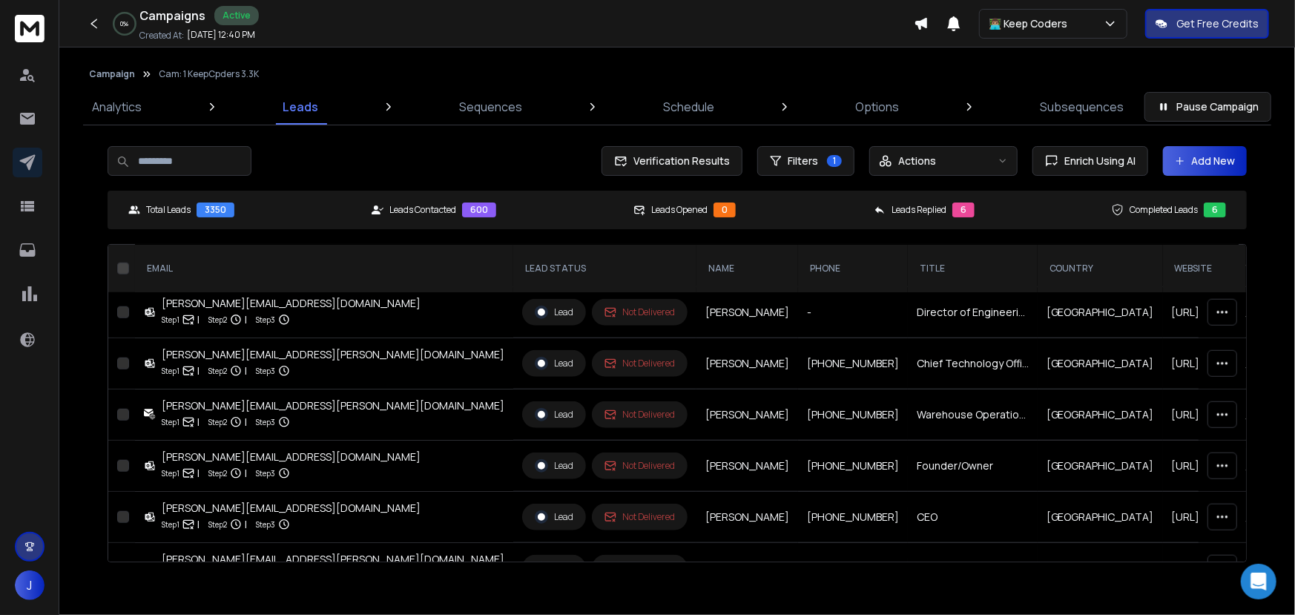
click at [604, 466] on div "Not Delivered" at bounding box center [639, 466] width 70 height 12
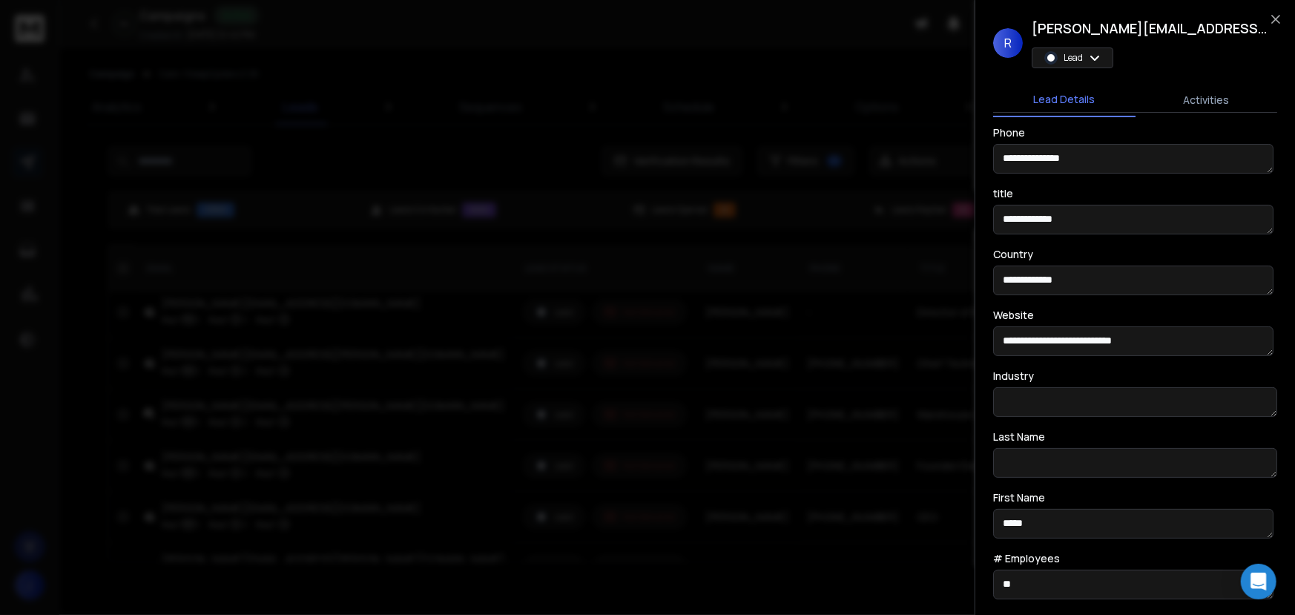
click at [1202, 99] on button "Activities" at bounding box center [1206, 100] width 142 height 33
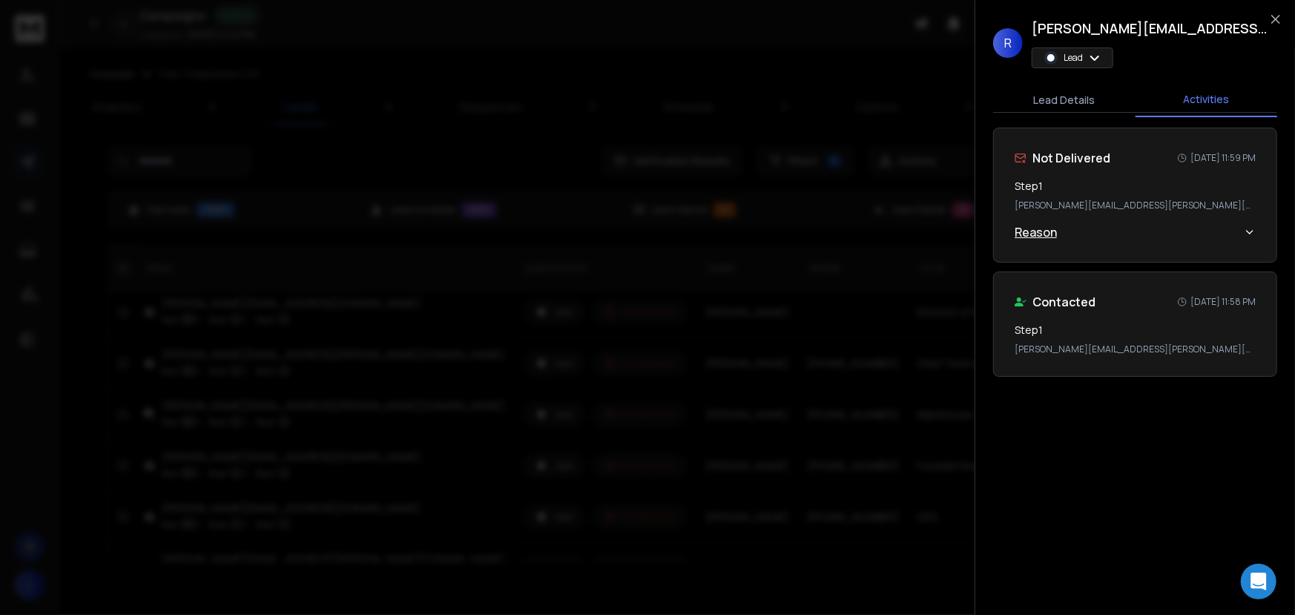
click at [1254, 237] on icon "button" at bounding box center [1249, 232] width 12 height 12
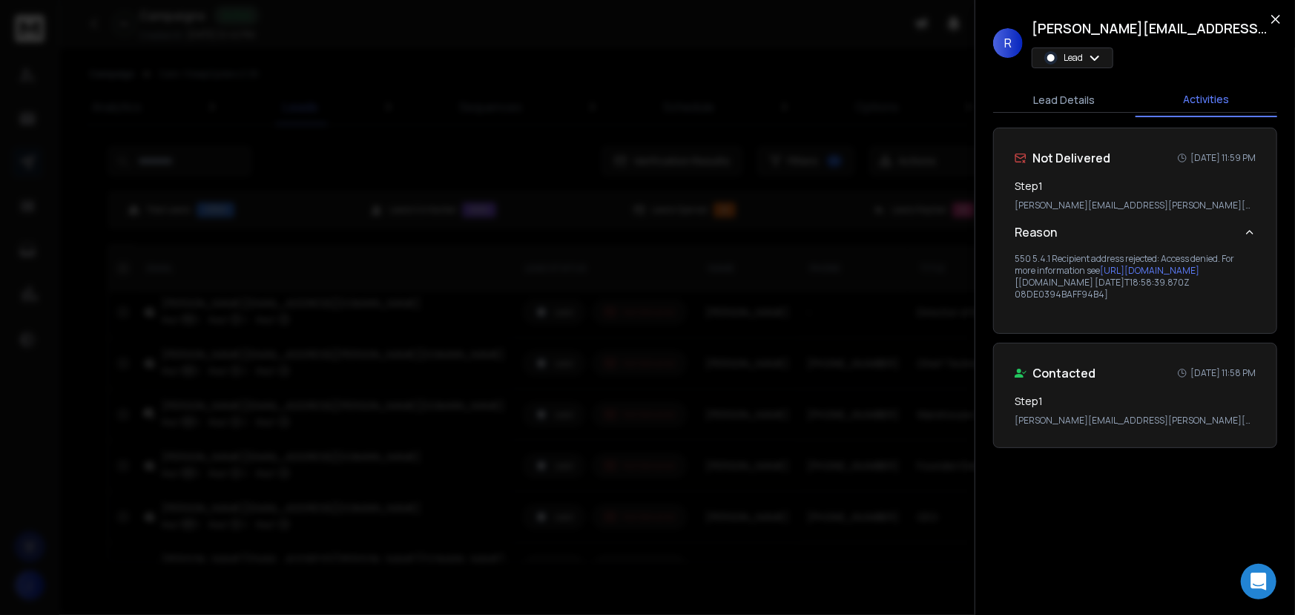
click at [1277, 18] on icon "button" at bounding box center [1275, 19] width 15 height 15
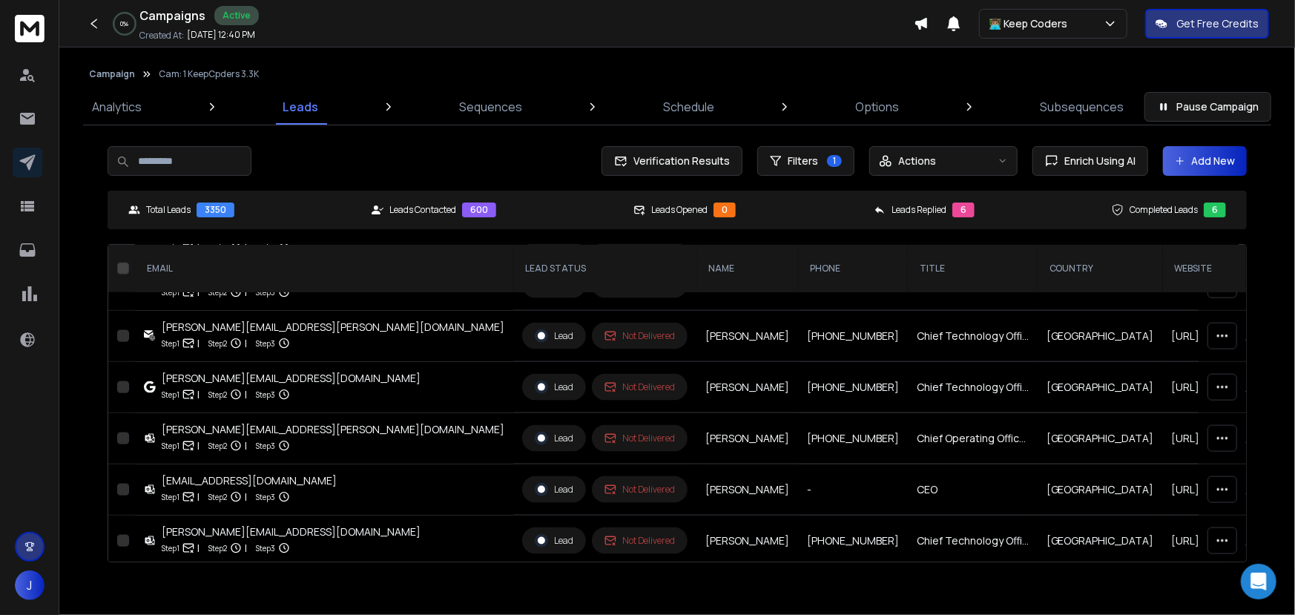
scroll to position [1320, 0]
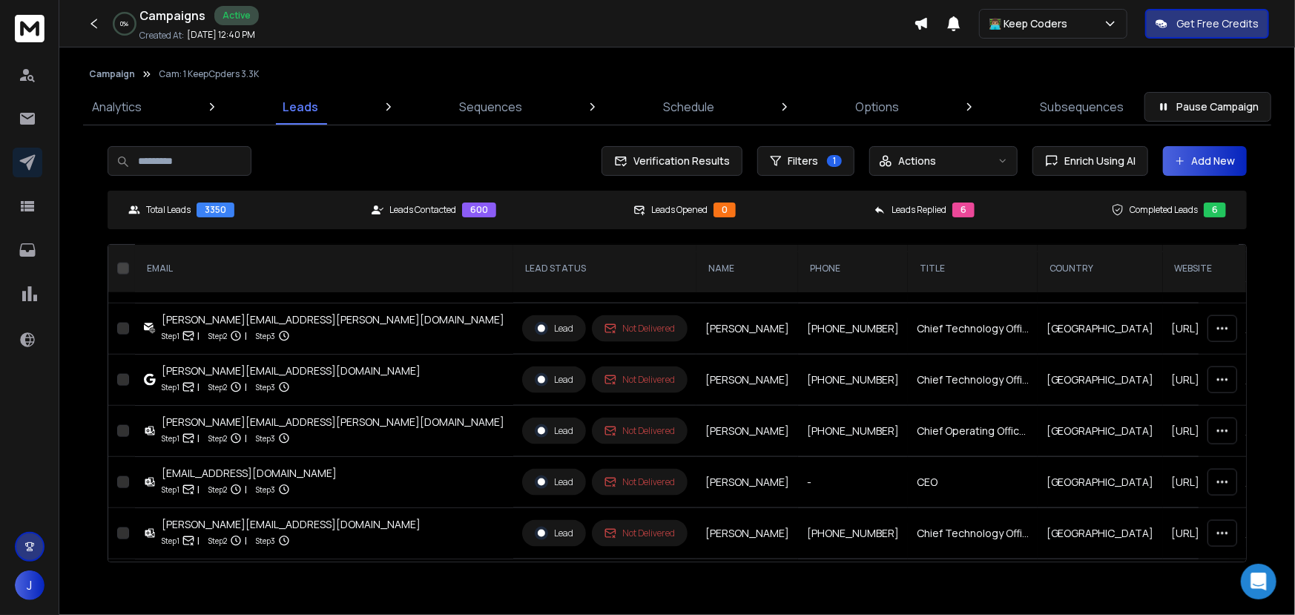
click at [328, 369] on div "[PERSON_NAME][EMAIL_ADDRESS][DOMAIN_NAME] Step 1 | Step 2 | Step 3" at bounding box center [324, 379] width 360 height 33
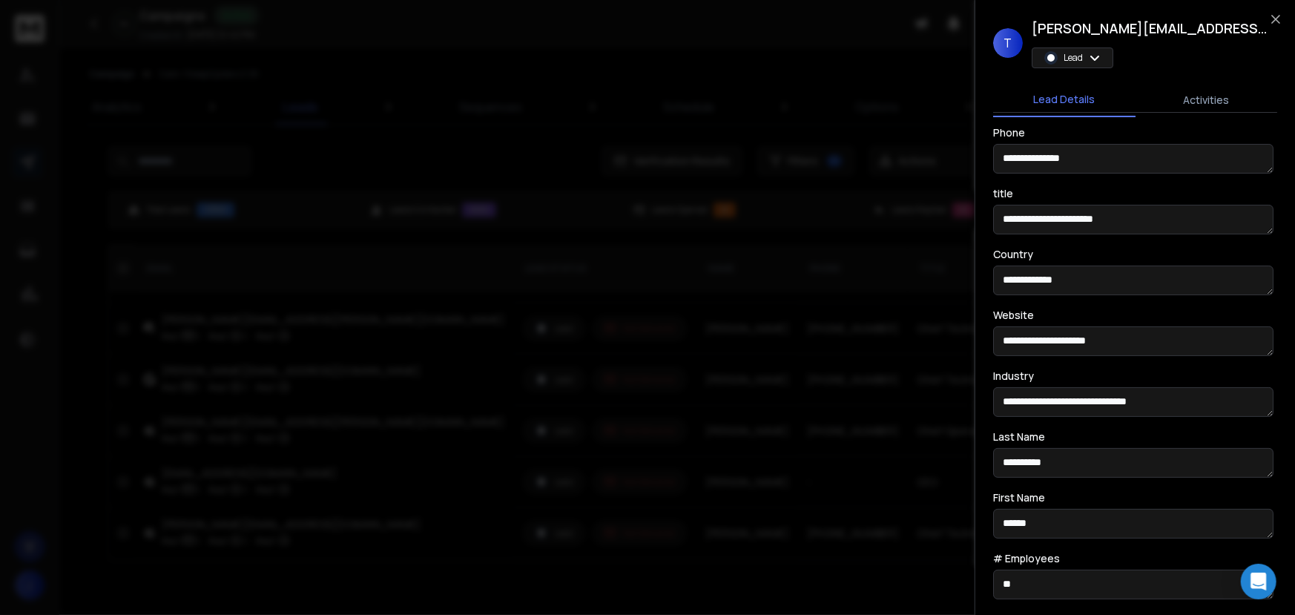
click at [1217, 95] on button "Activities" at bounding box center [1206, 100] width 142 height 33
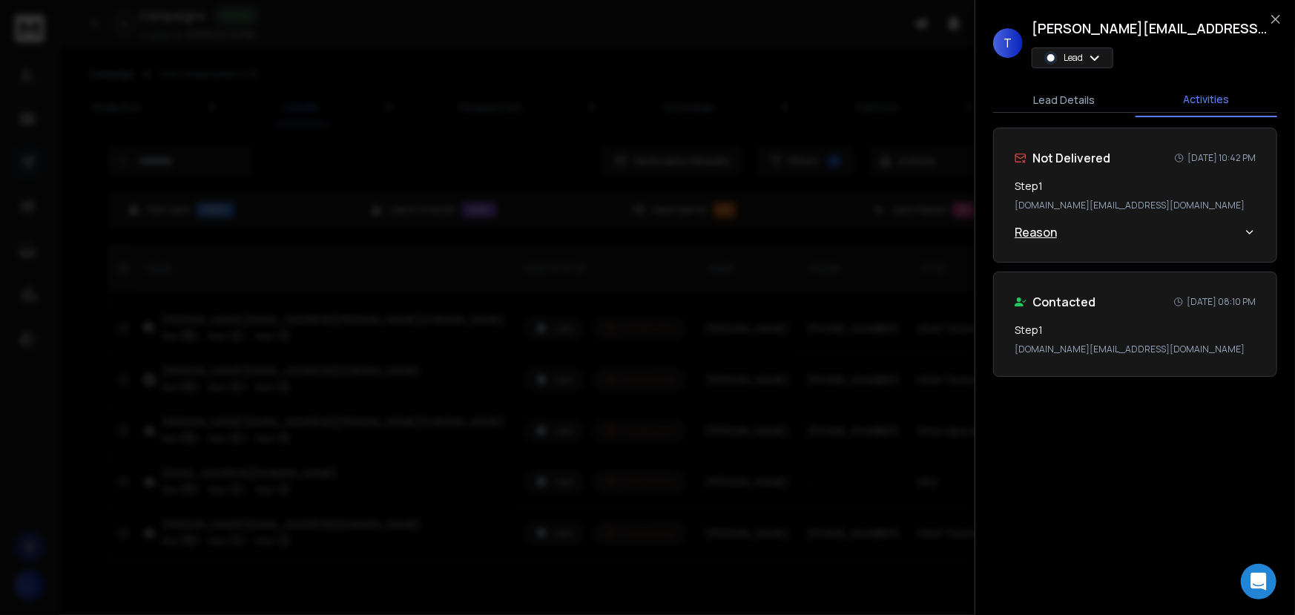
click at [1246, 226] on icon "button" at bounding box center [1249, 232] width 12 height 12
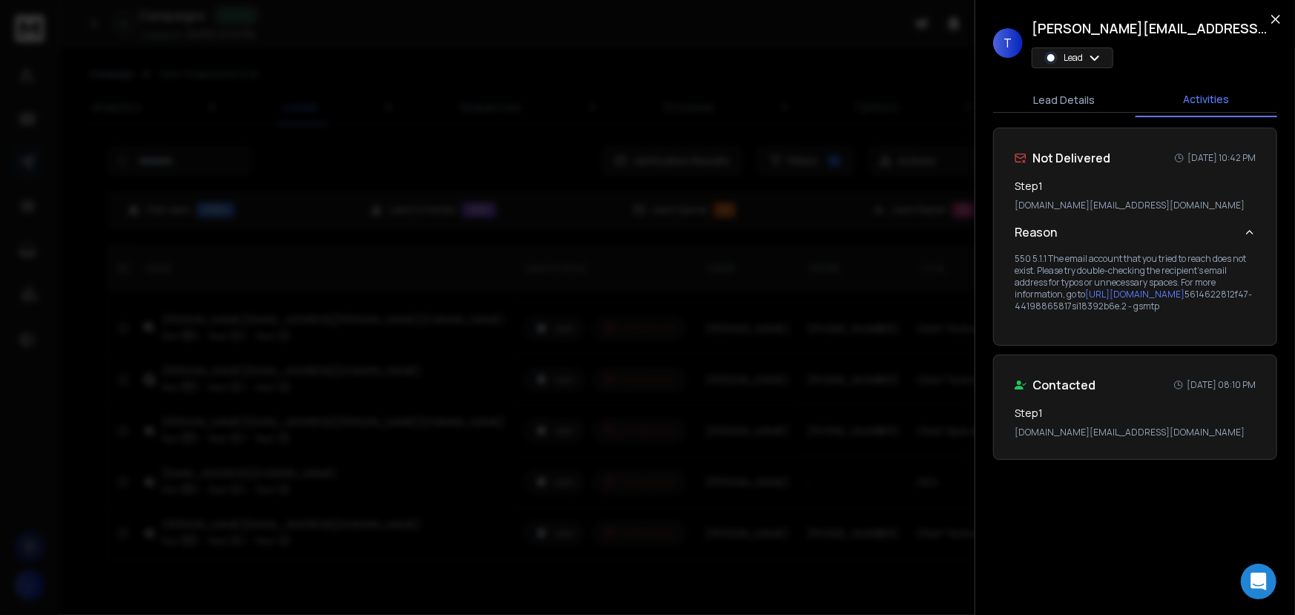
click at [1279, 18] on icon "button" at bounding box center [1275, 19] width 15 height 15
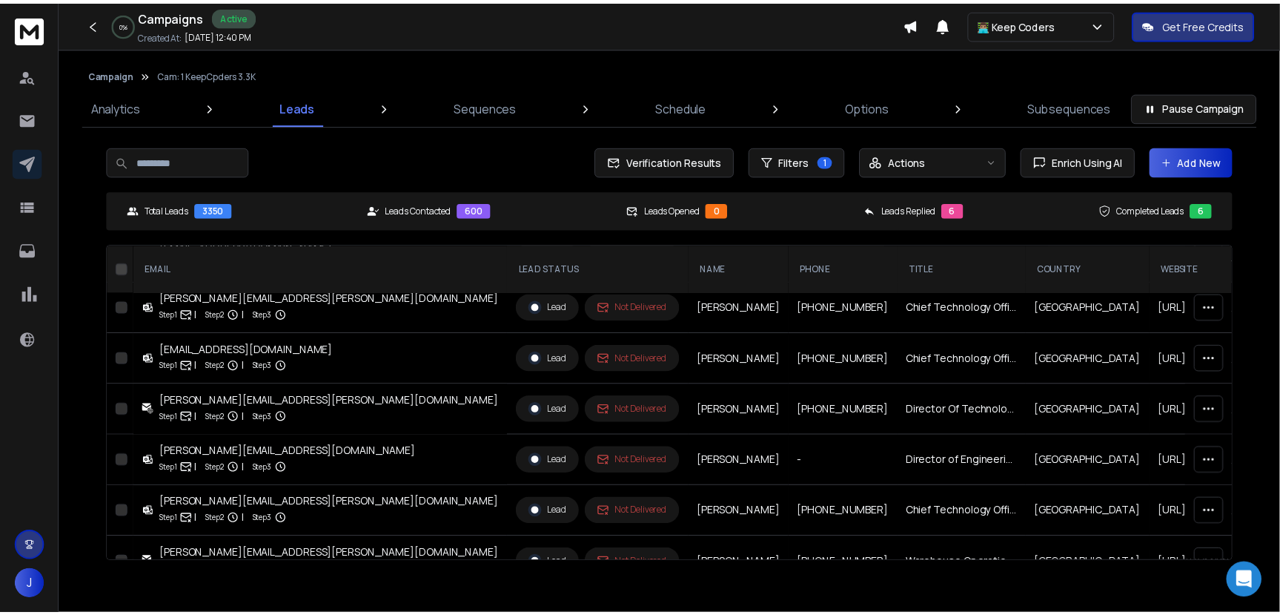
scroll to position [0, 0]
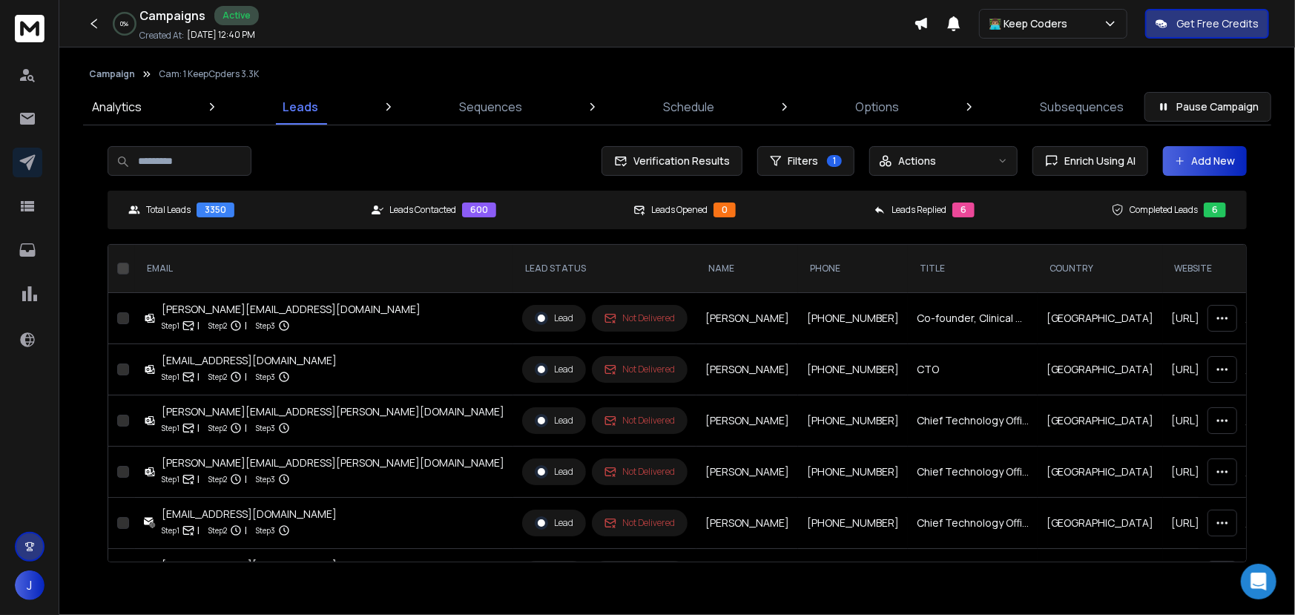
click at [125, 106] on p "Analytics" at bounding box center [117, 107] width 50 height 18
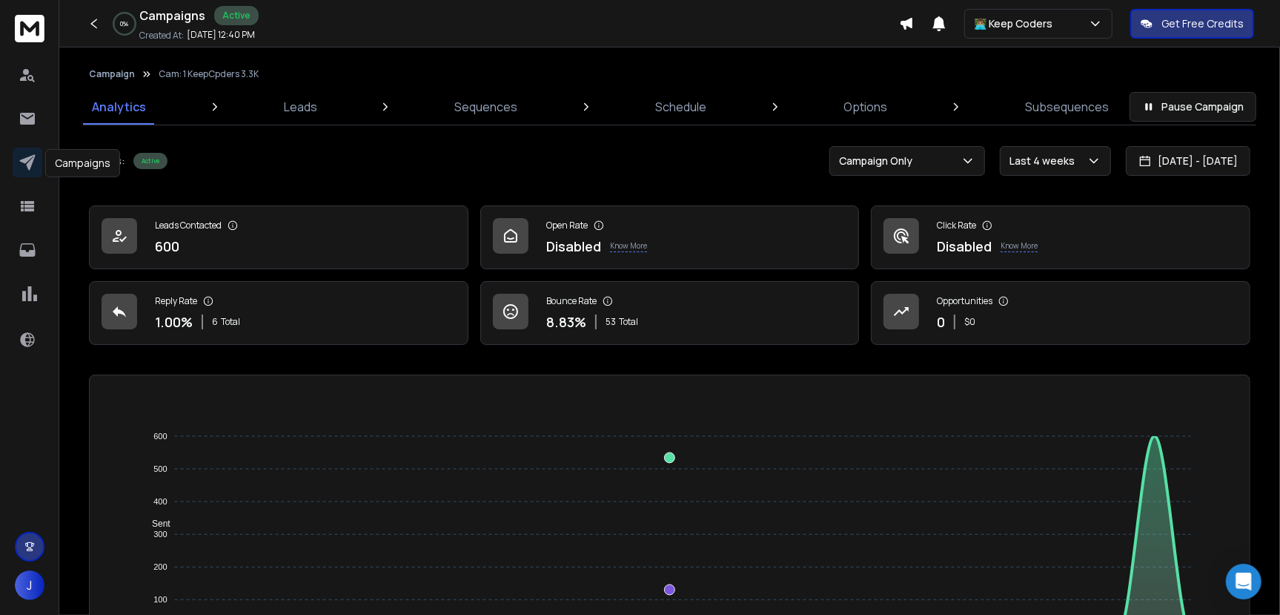
click at [19, 165] on icon at bounding box center [28, 162] width 18 height 18
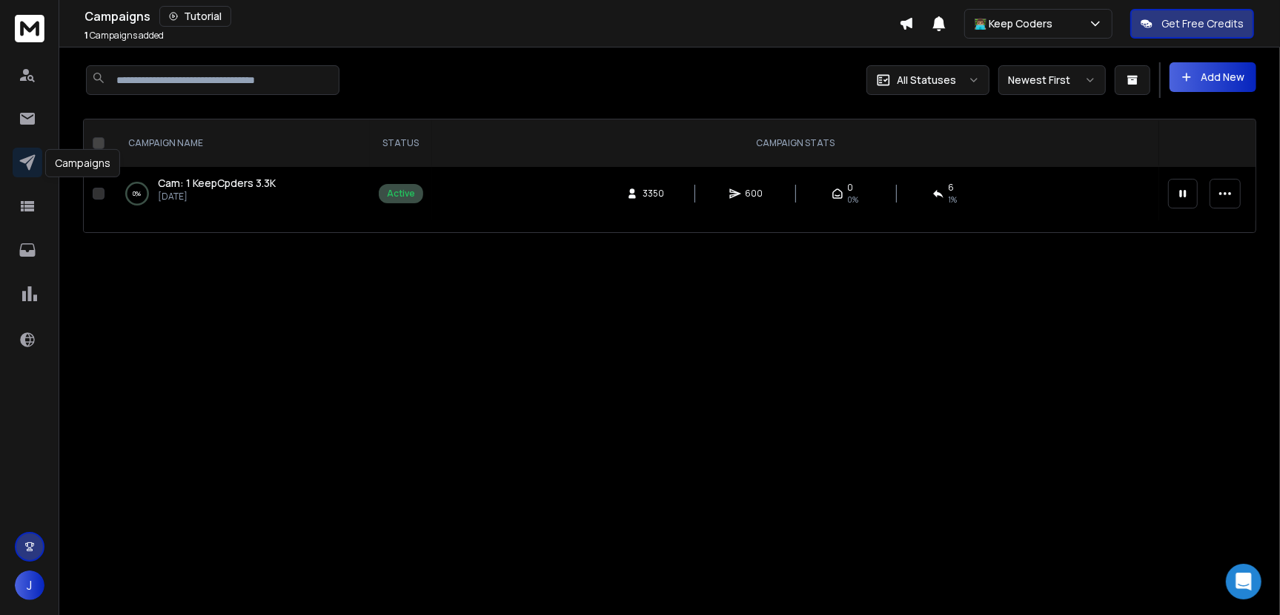
click at [786, 417] on div "Campaigns 1 Campaigns Added All Statuses Newest First Add New CAMPAIGN NAME STA…" at bounding box center [670, 369] width 1174 height 615
click at [1015, 25] on p "👨🏽‍💻 Keep Coders" at bounding box center [1016, 23] width 85 height 15
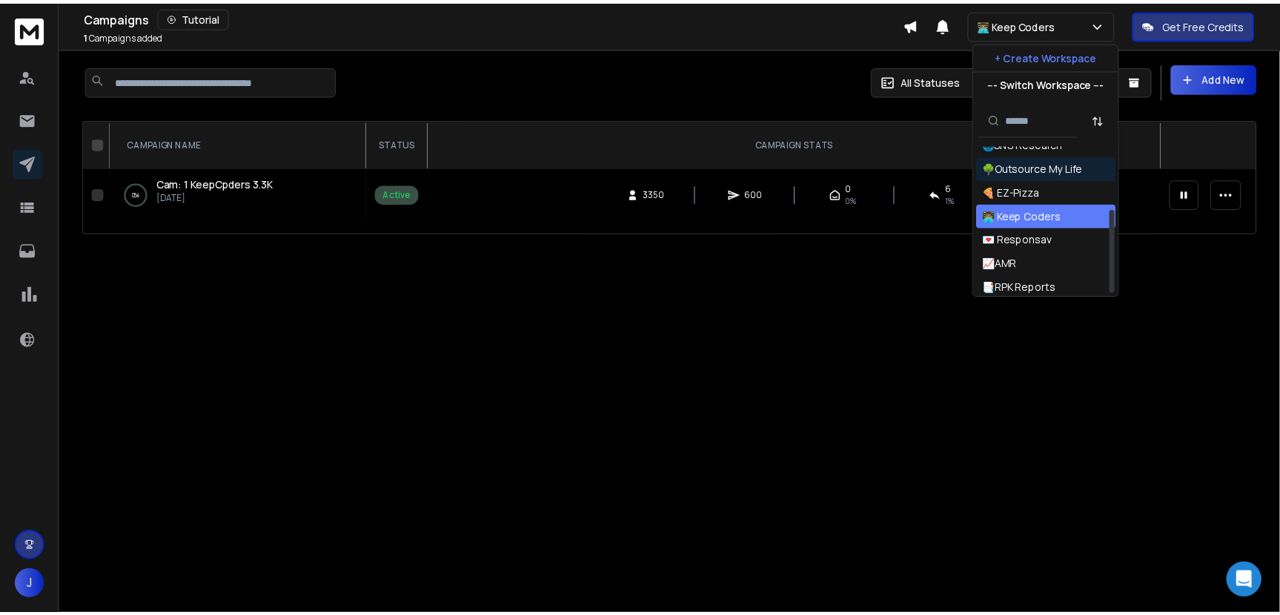
scroll to position [112, 0]
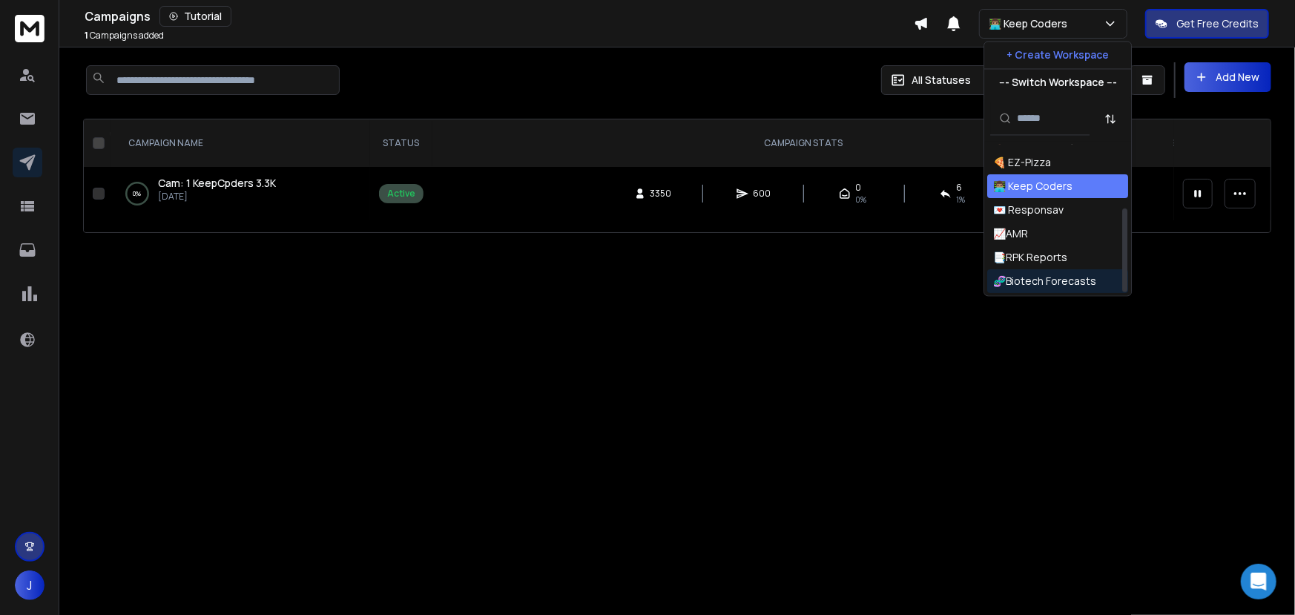
click at [1051, 275] on div "🧬Biotech Forecasts" at bounding box center [1044, 281] width 103 height 15
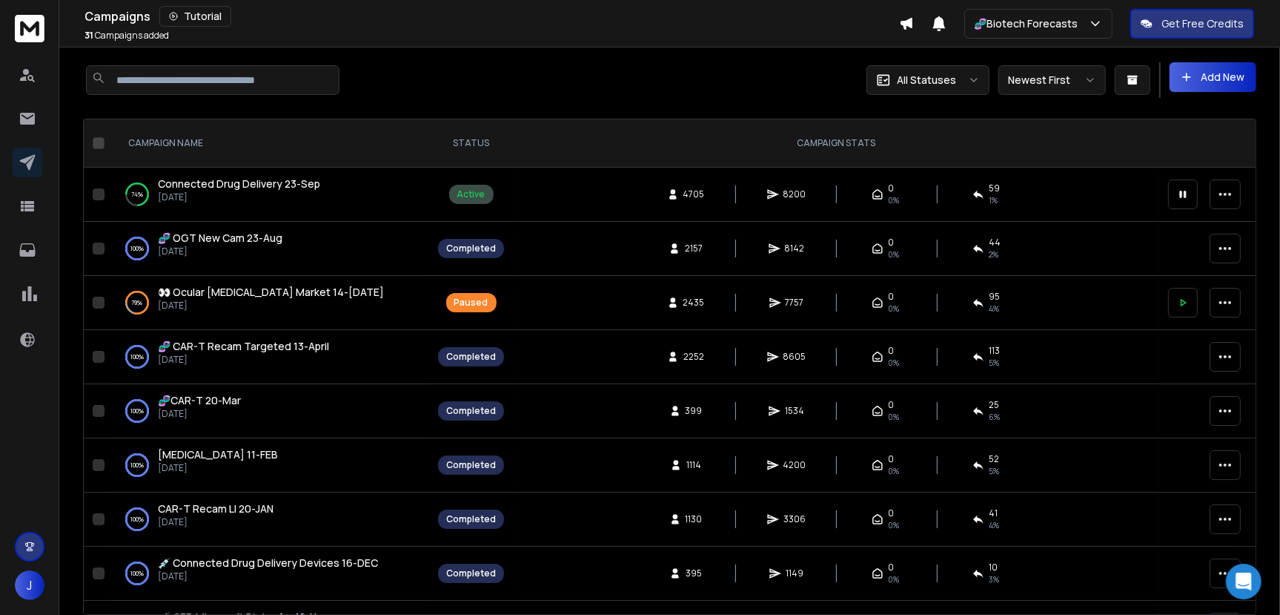
click at [213, 179] on span "Connected Drug Delivery 23-Sep" at bounding box center [239, 183] width 162 height 14
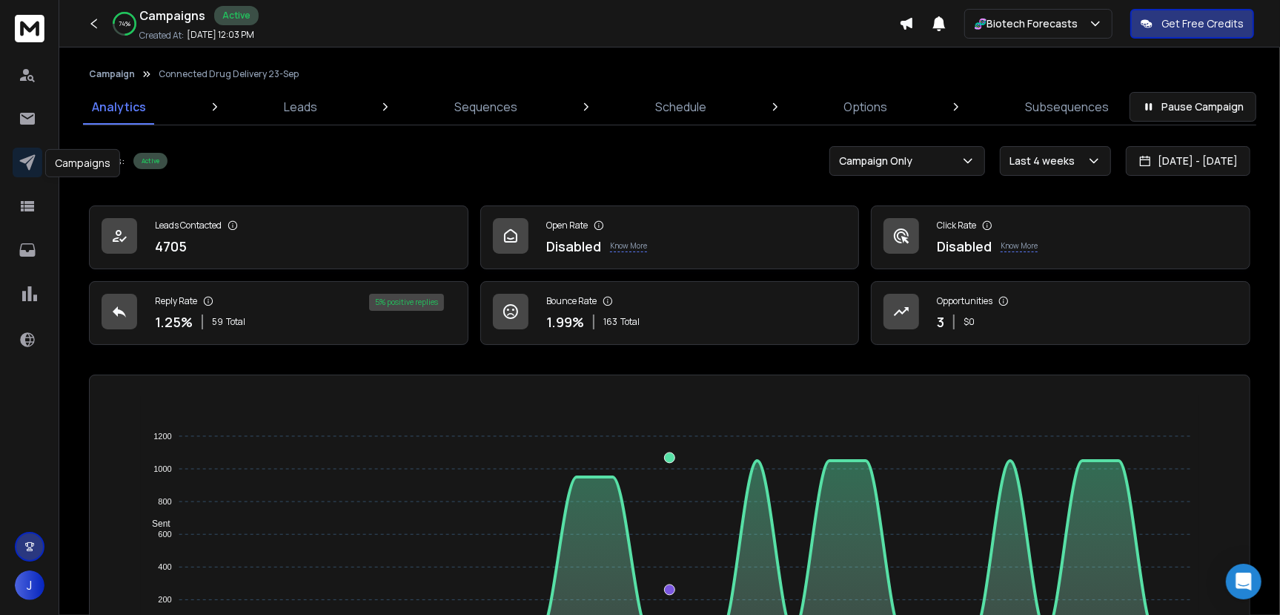
click at [24, 168] on icon at bounding box center [28, 162] width 18 height 18
